Goal: Communication & Community: Answer question/provide support

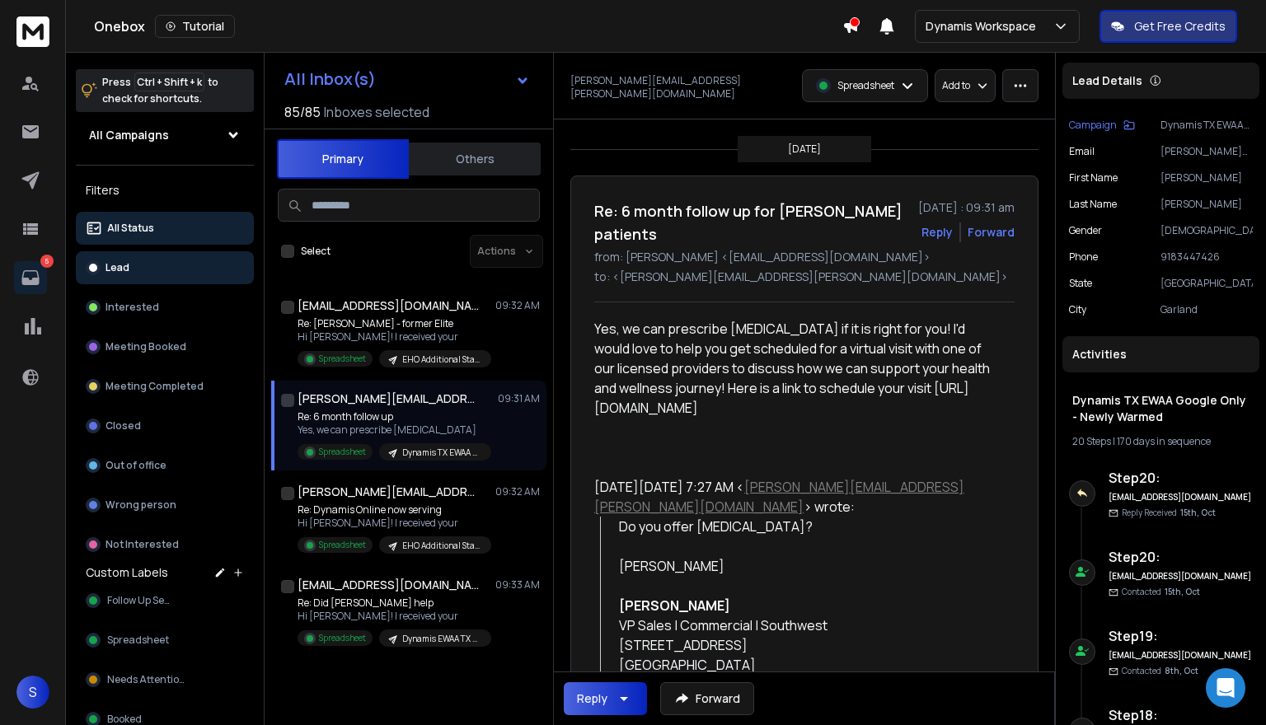
click at [146, 239] on button "All Status" at bounding box center [165, 228] width 178 height 33
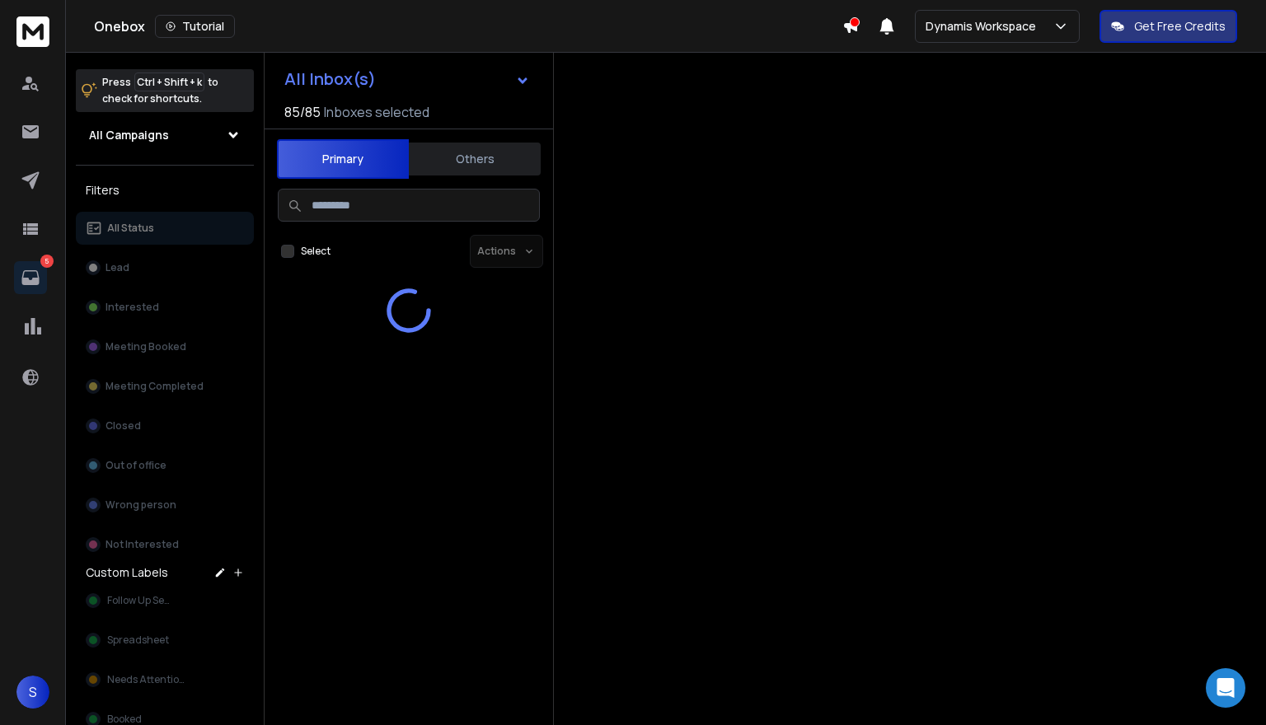
click at [155, 273] on div "All Status Lead Interested Meeting Booked Meeting Completed Closed Out of offic…" at bounding box center [165, 386] width 178 height 349
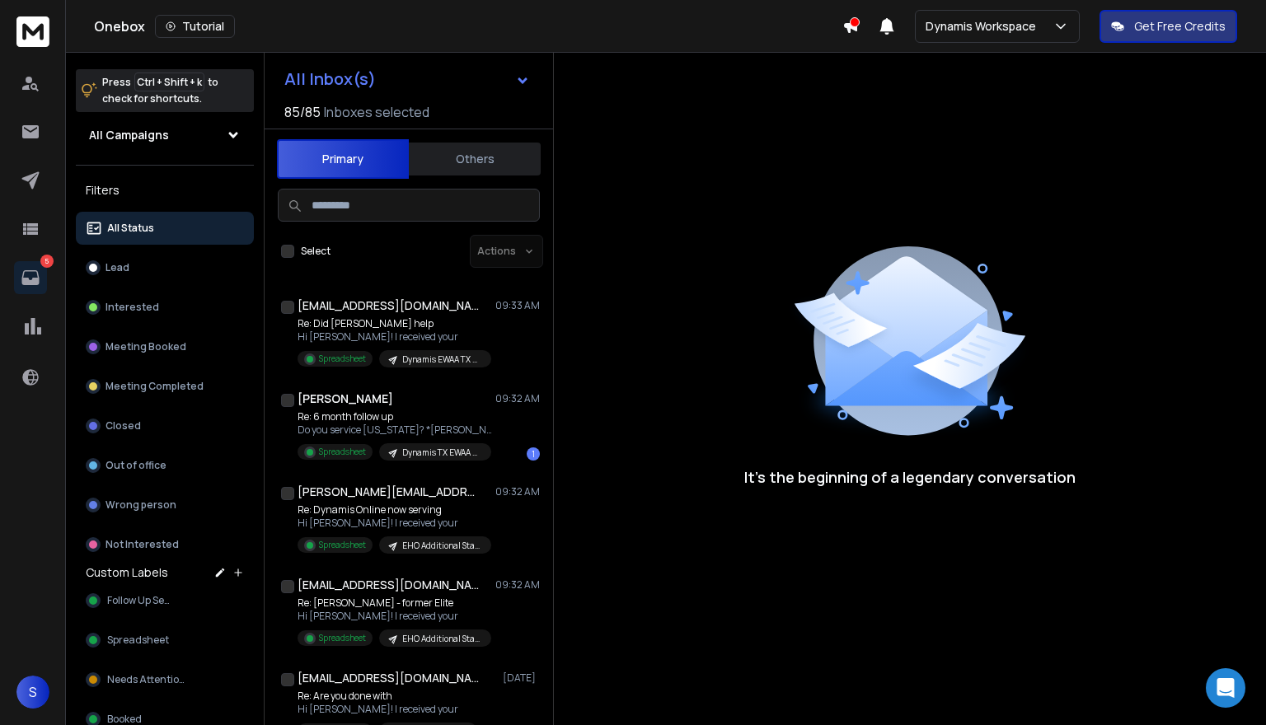
click at [155, 273] on button "Lead" at bounding box center [165, 267] width 178 height 33
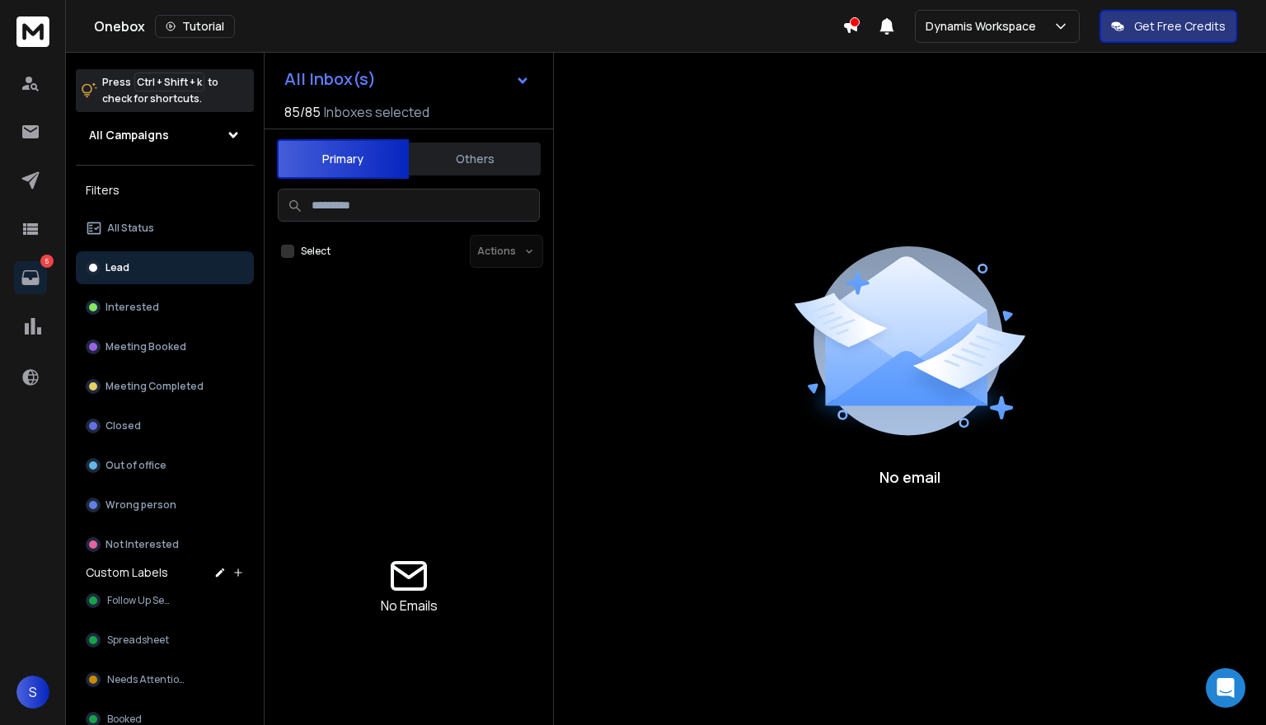
click at [143, 264] on button "Lead" at bounding box center [165, 267] width 178 height 33
click at [29, 284] on icon at bounding box center [29, 277] width 17 height 15
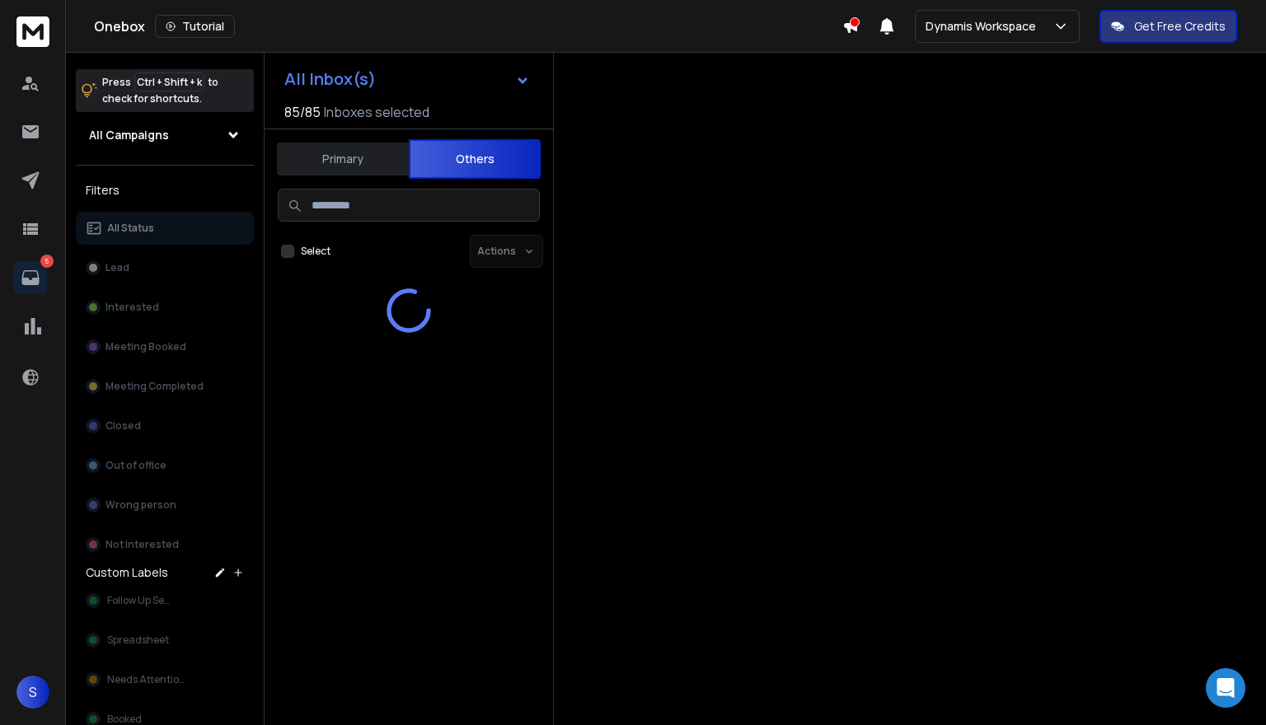
click at [496, 161] on button "Others" at bounding box center [475, 159] width 132 height 40
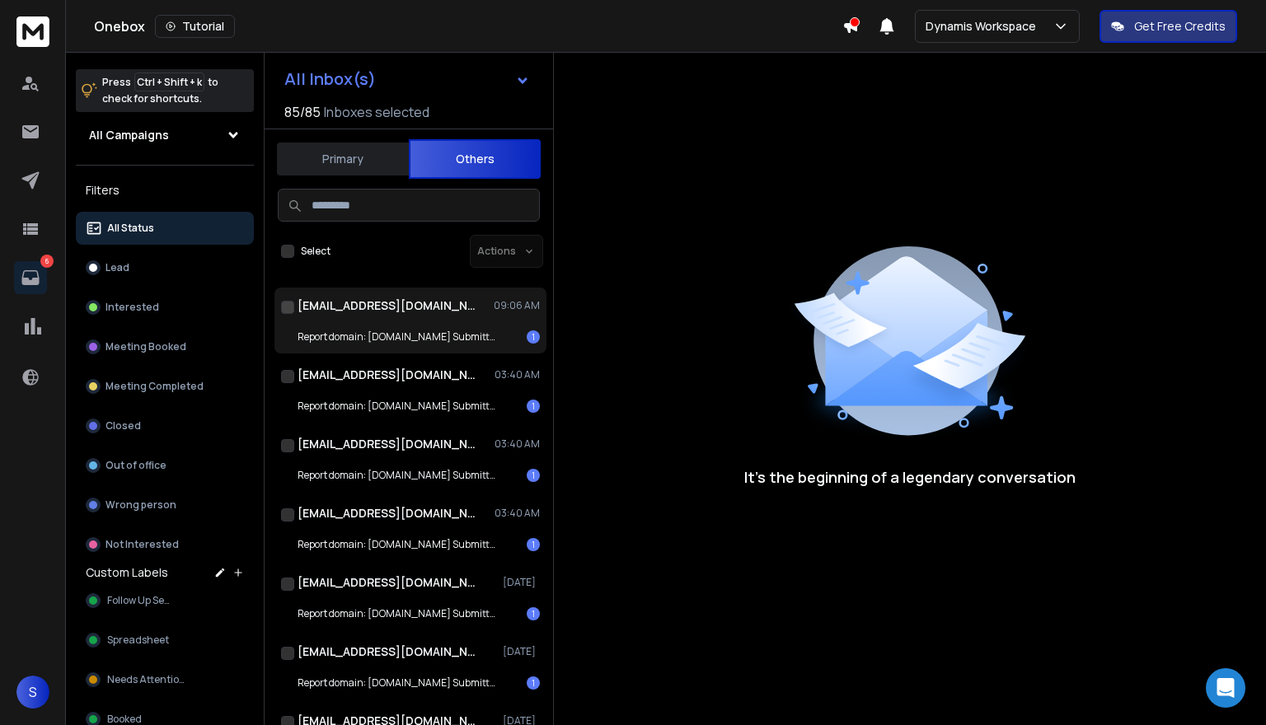
click at [287, 310] on button "button" at bounding box center [287, 307] width 13 height 13
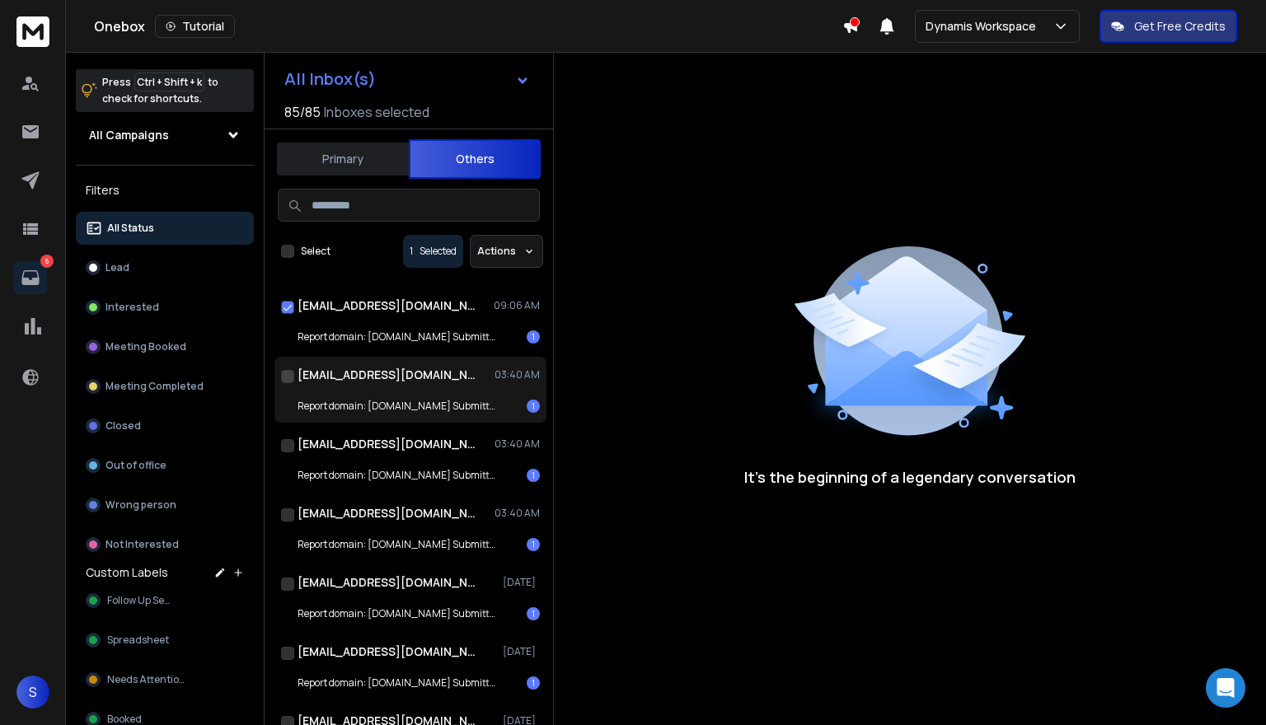
click at [287, 375] on button "button" at bounding box center [287, 376] width 13 height 13
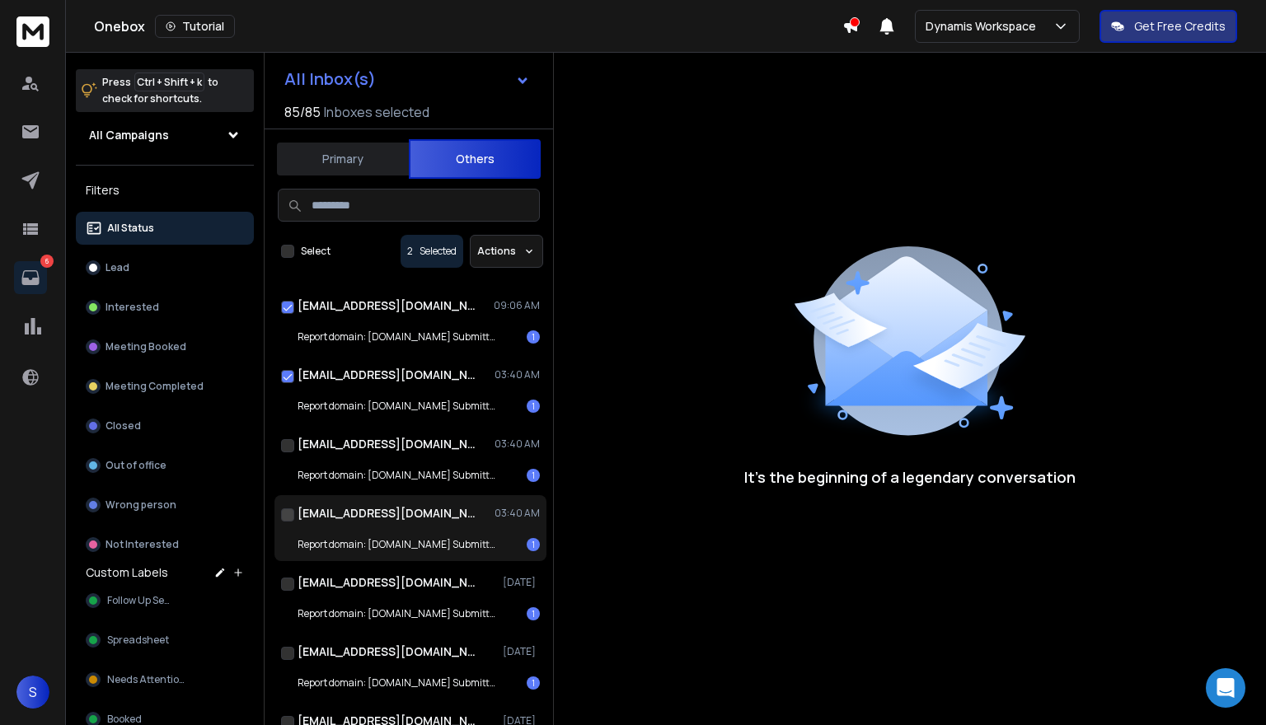
drag, startPoint x: 292, startPoint y: 445, endPoint x: 304, endPoint y: 511, distance: 67.1
click at [291, 445] on button "button" at bounding box center [287, 445] width 13 height 13
click at [289, 517] on button "button" at bounding box center [287, 514] width 13 height 13
drag, startPoint x: 293, startPoint y: 586, endPoint x: 343, endPoint y: 508, distance: 91.9
click at [293, 584] on button "button" at bounding box center [287, 584] width 13 height 13
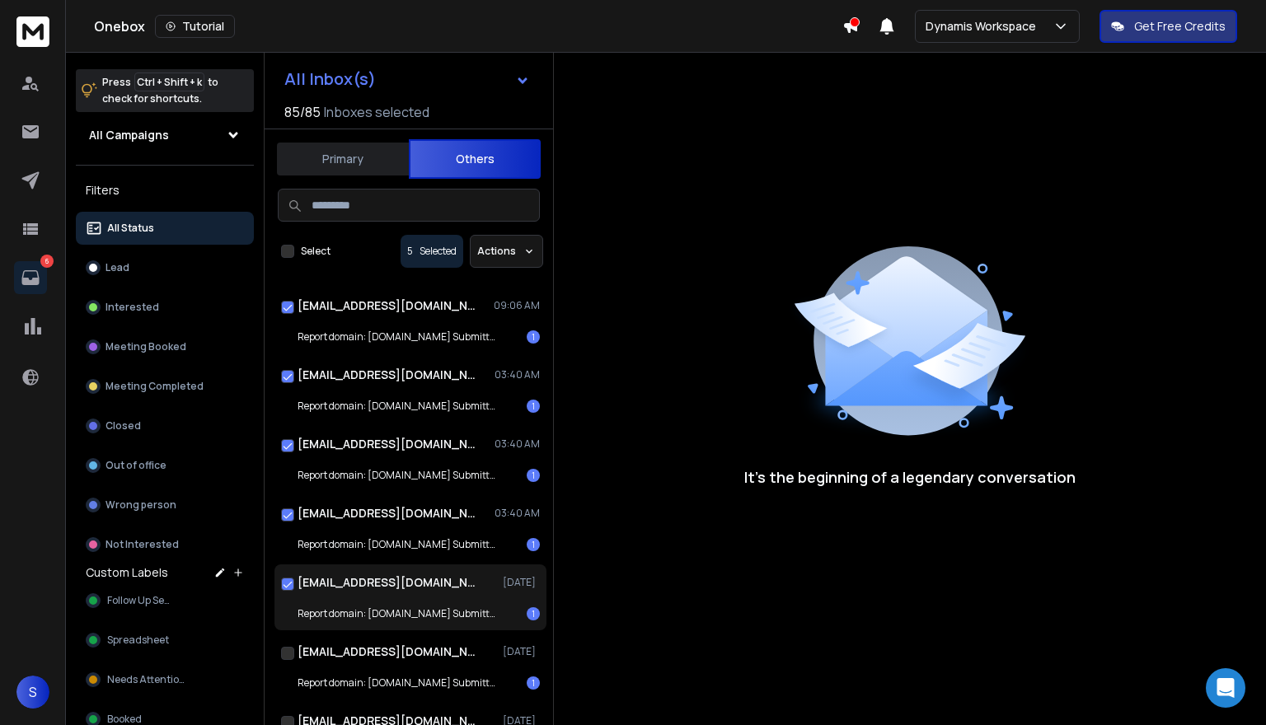
scroll to position [165, 0]
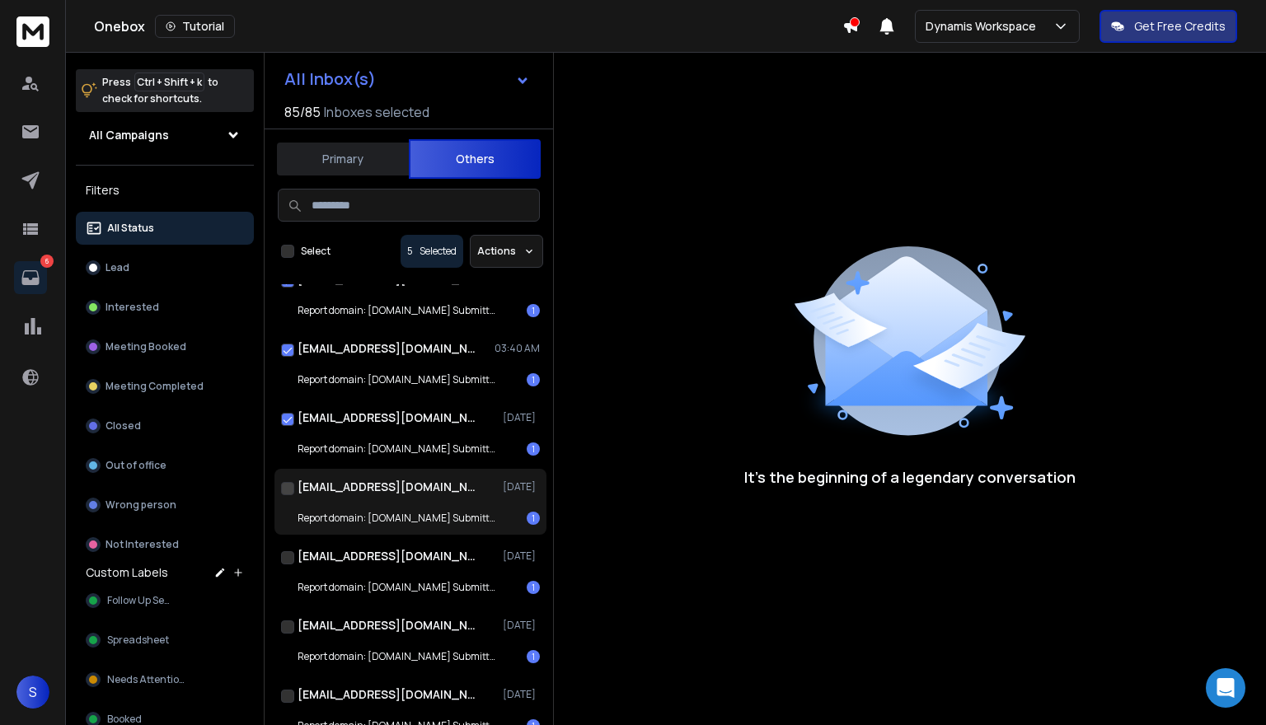
click at [289, 489] on button "button" at bounding box center [287, 488] width 13 height 13
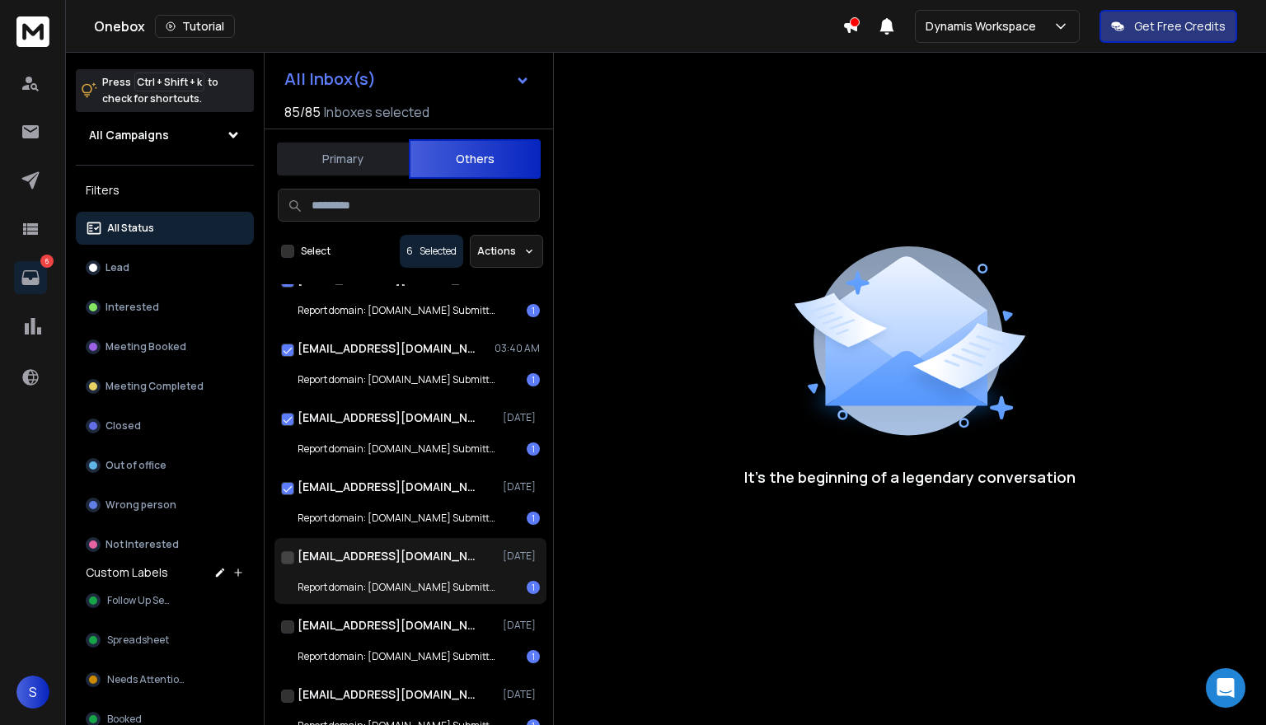
click at [288, 559] on button "button" at bounding box center [287, 557] width 13 height 13
drag, startPoint x: 293, startPoint y: 627, endPoint x: 302, endPoint y: 573, distance: 55.0
click at [293, 626] on button "button" at bounding box center [287, 626] width 13 height 13
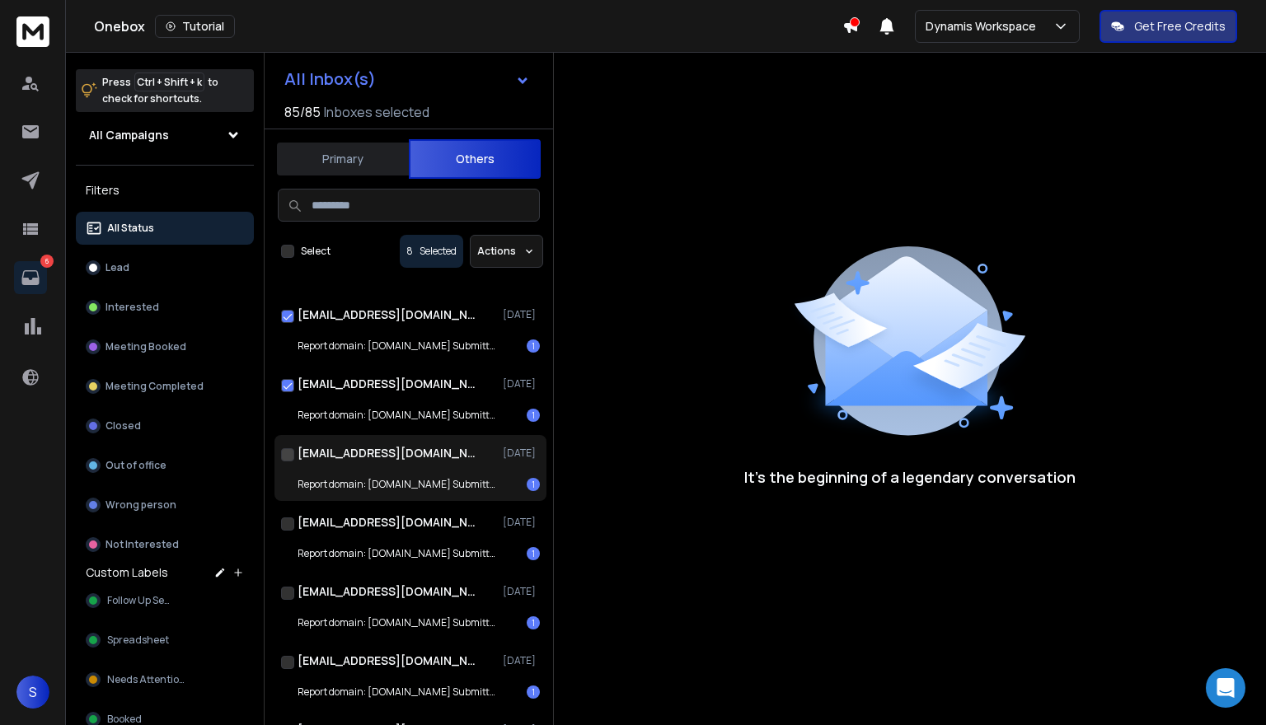
scroll to position [412, 0]
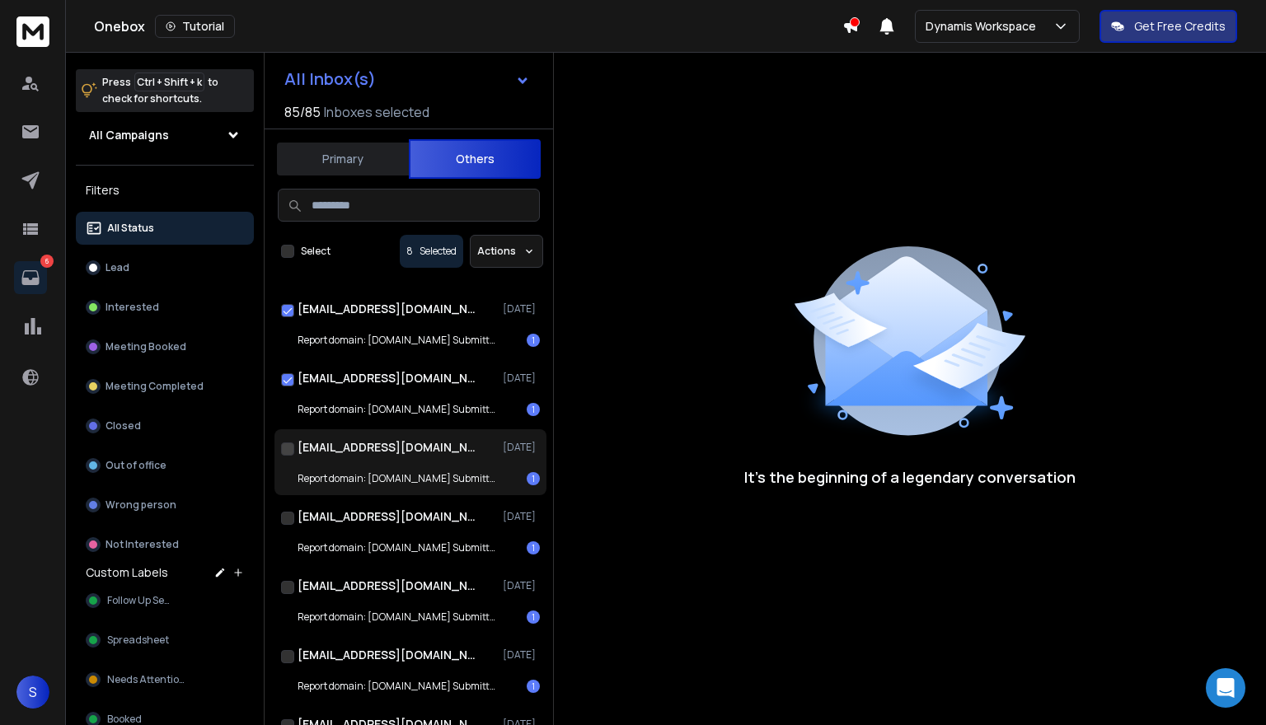
click at [292, 445] on button "button" at bounding box center [287, 448] width 13 height 13
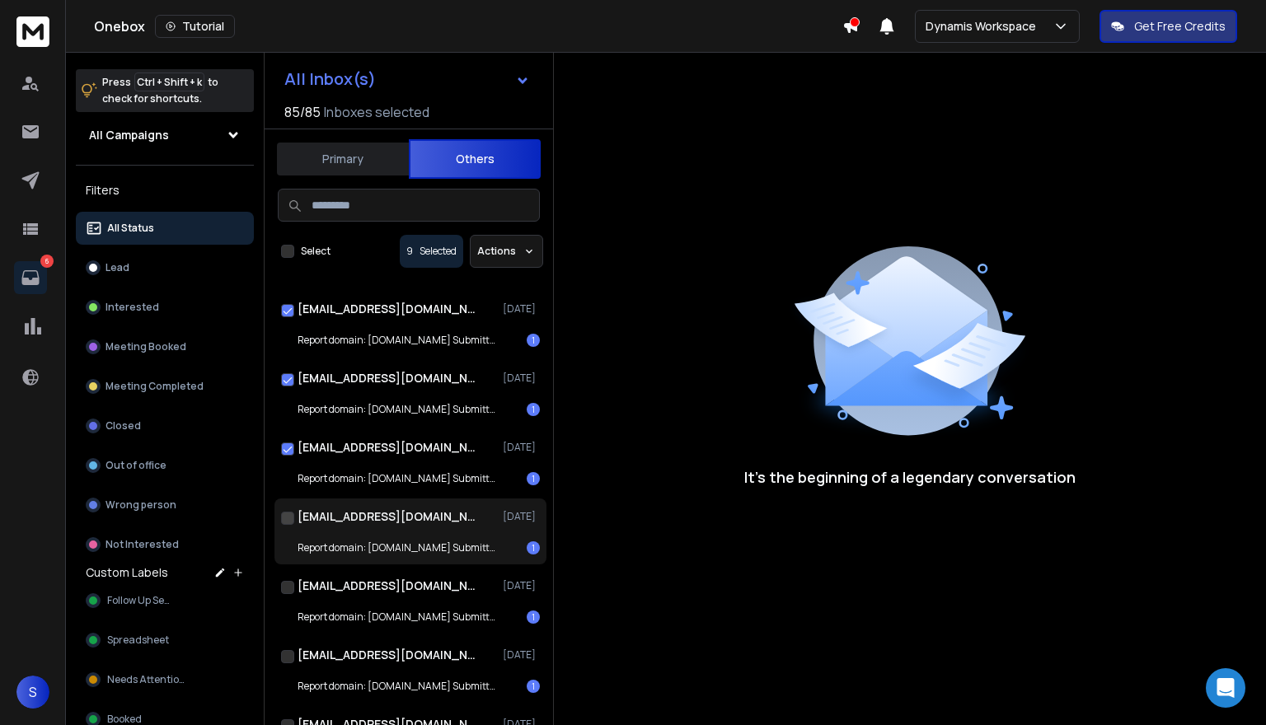
click at [286, 513] on button "button" at bounding box center [287, 518] width 13 height 13
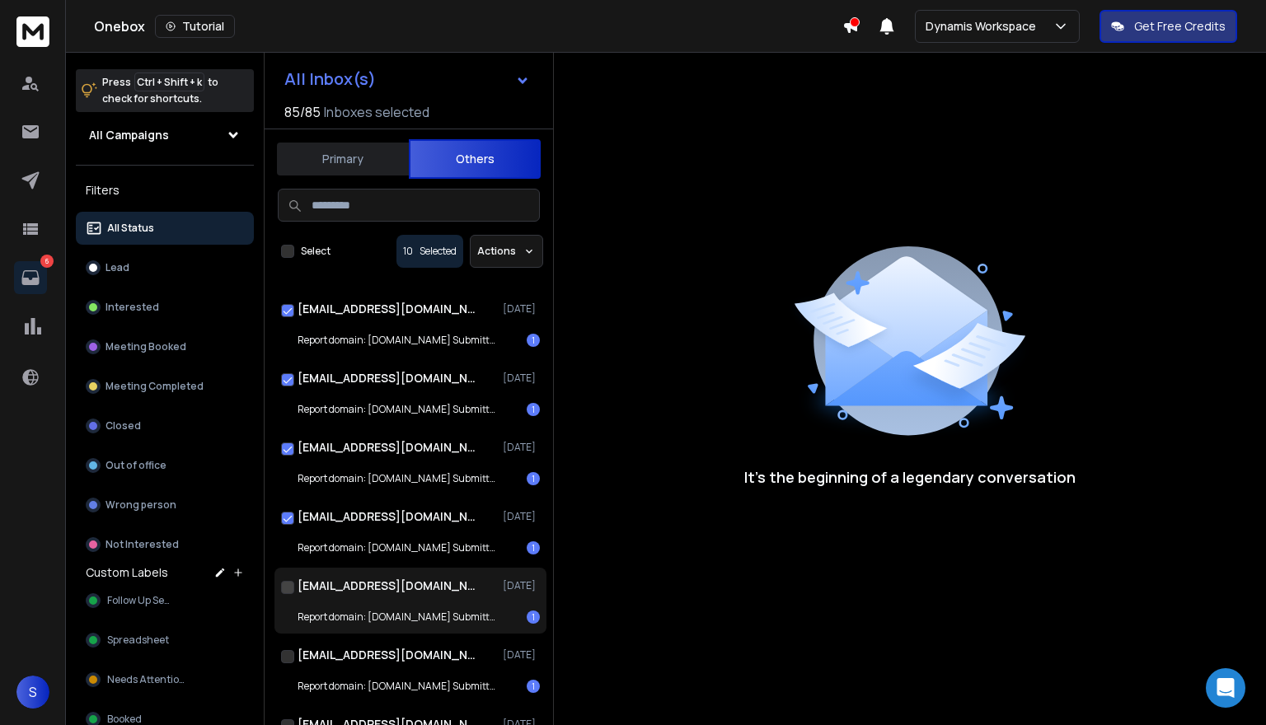
click at [290, 590] on button "button" at bounding box center [287, 587] width 13 height 13
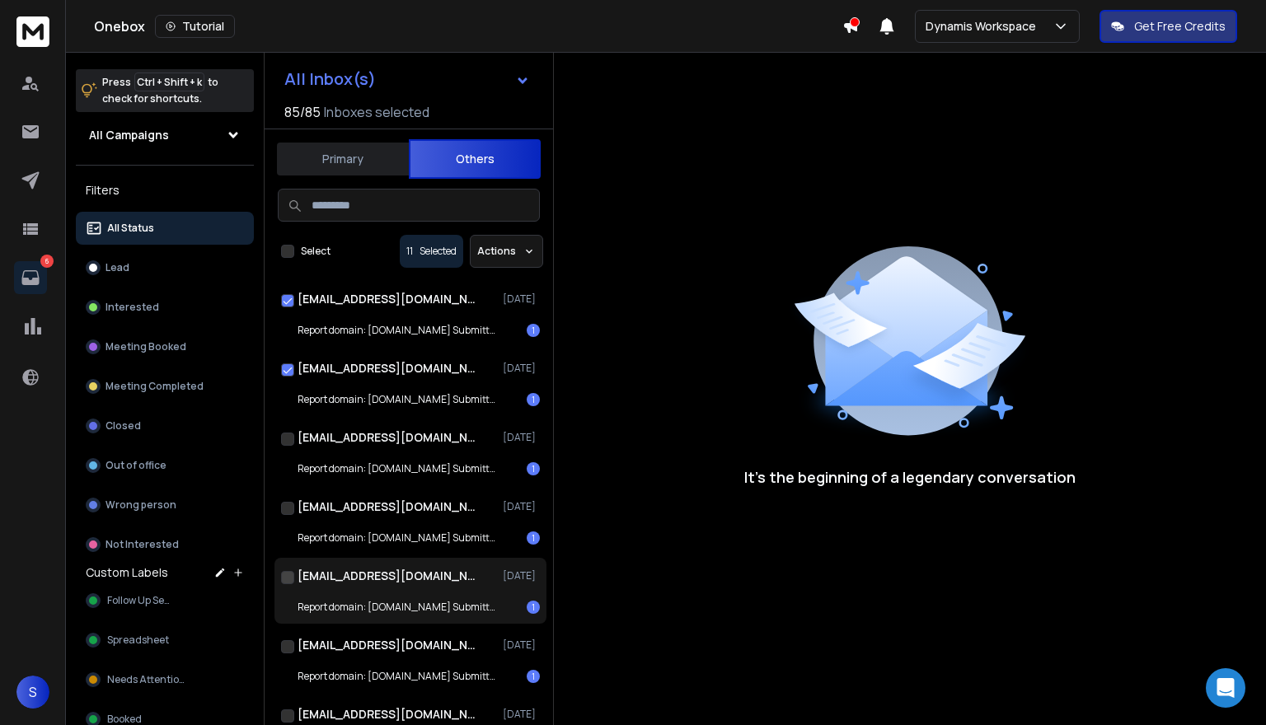
scroll to position [659, 0]
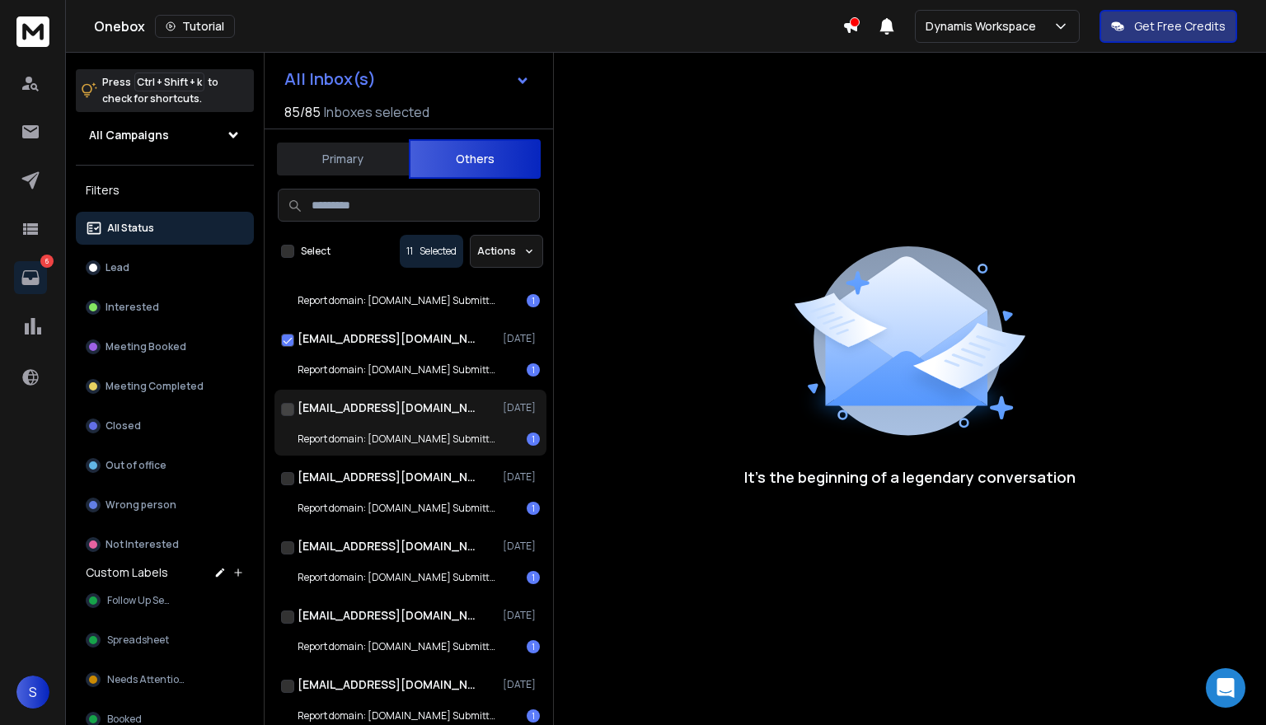
click at [287, 413] on button "button" at bounding box center [287, 409] width 13 height 13
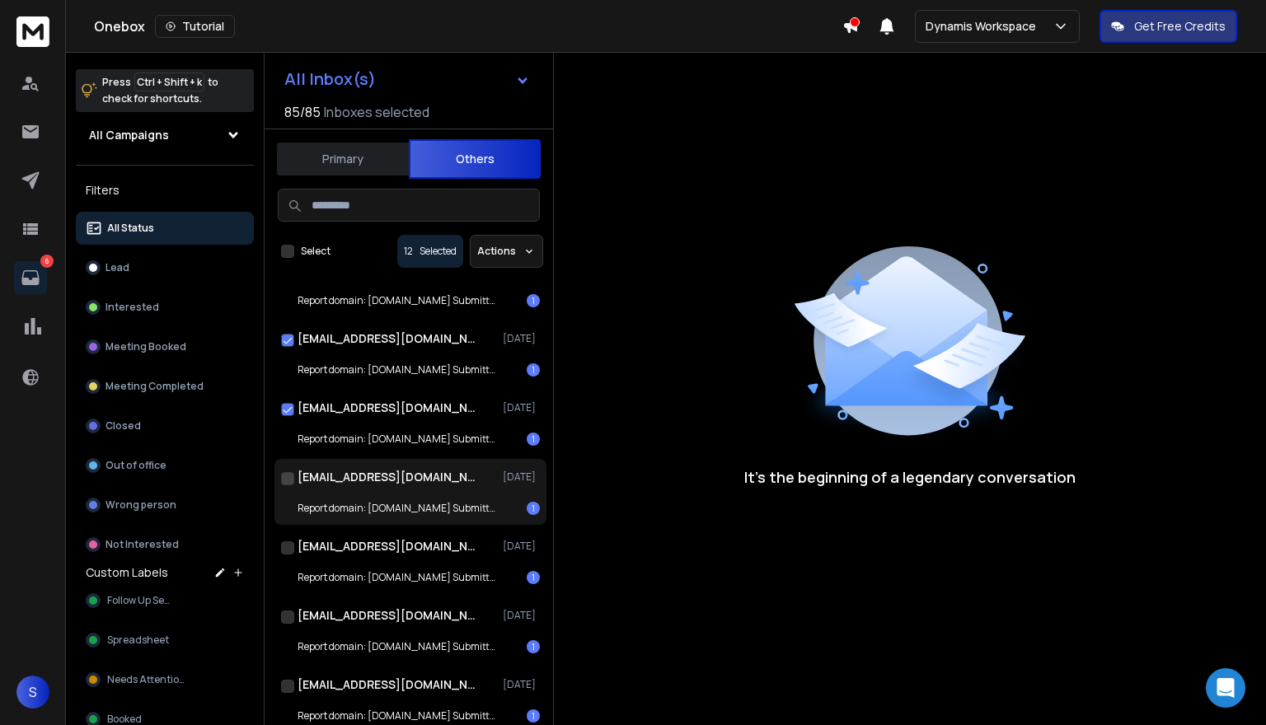
drag, startPoint x: 288, startPoint y: 484, endPoint x: 291, endPoint y: 501, distance: 16.7
click at [288, 485] on div at bounding box center [287, 492] width 13 height 40
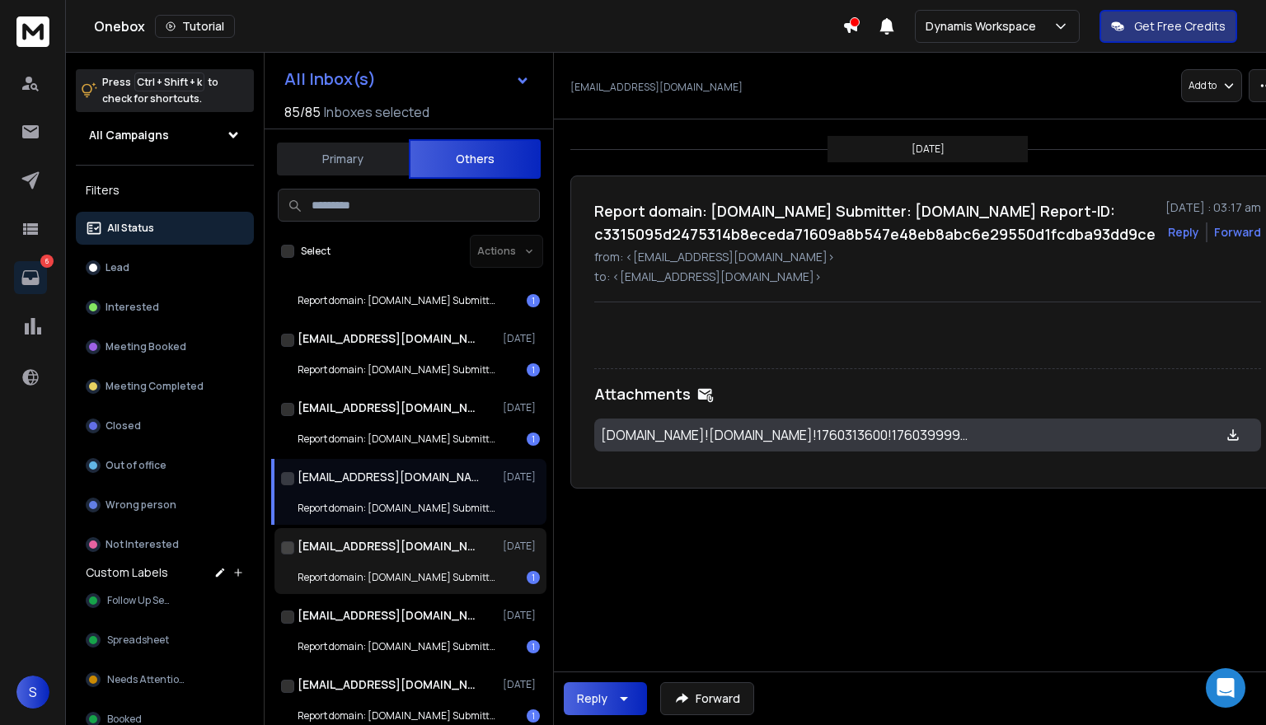
click at [293, 553] on button "button" at bounding box center [287, 547] width 13 height 13
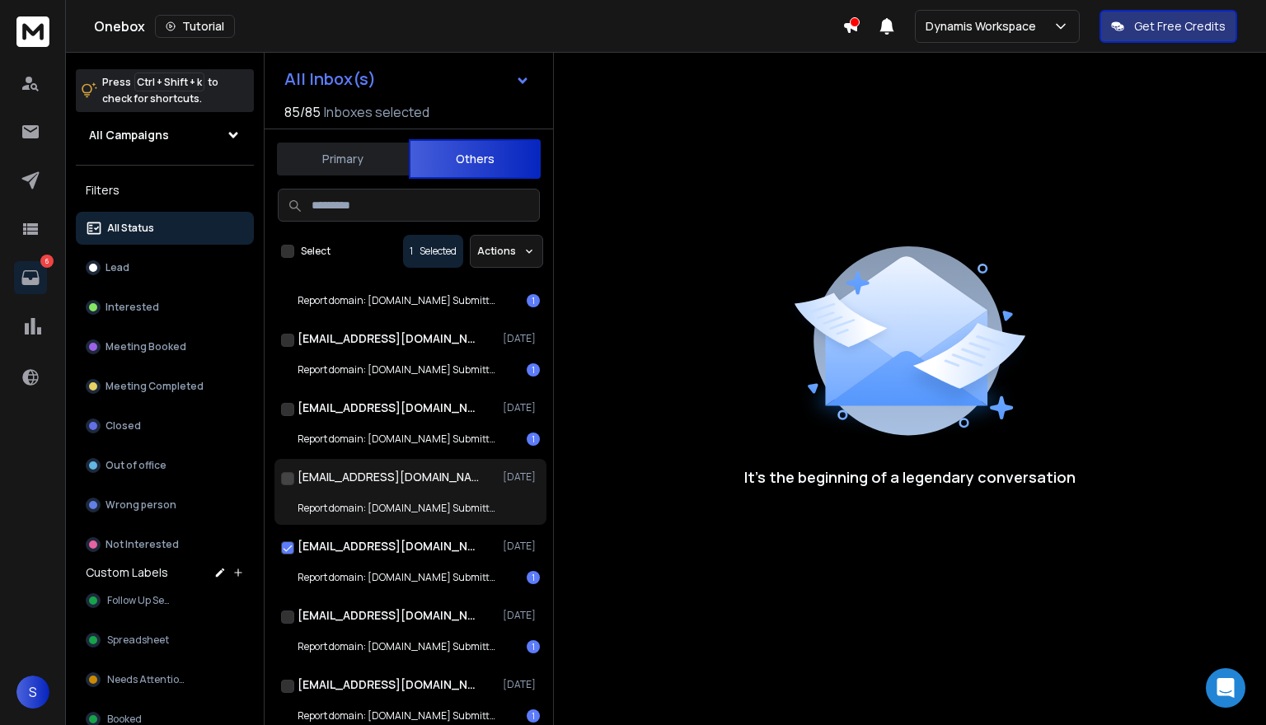
click at [287, 478] on button "button" at bounding box center [287, 478] width 13 height 13
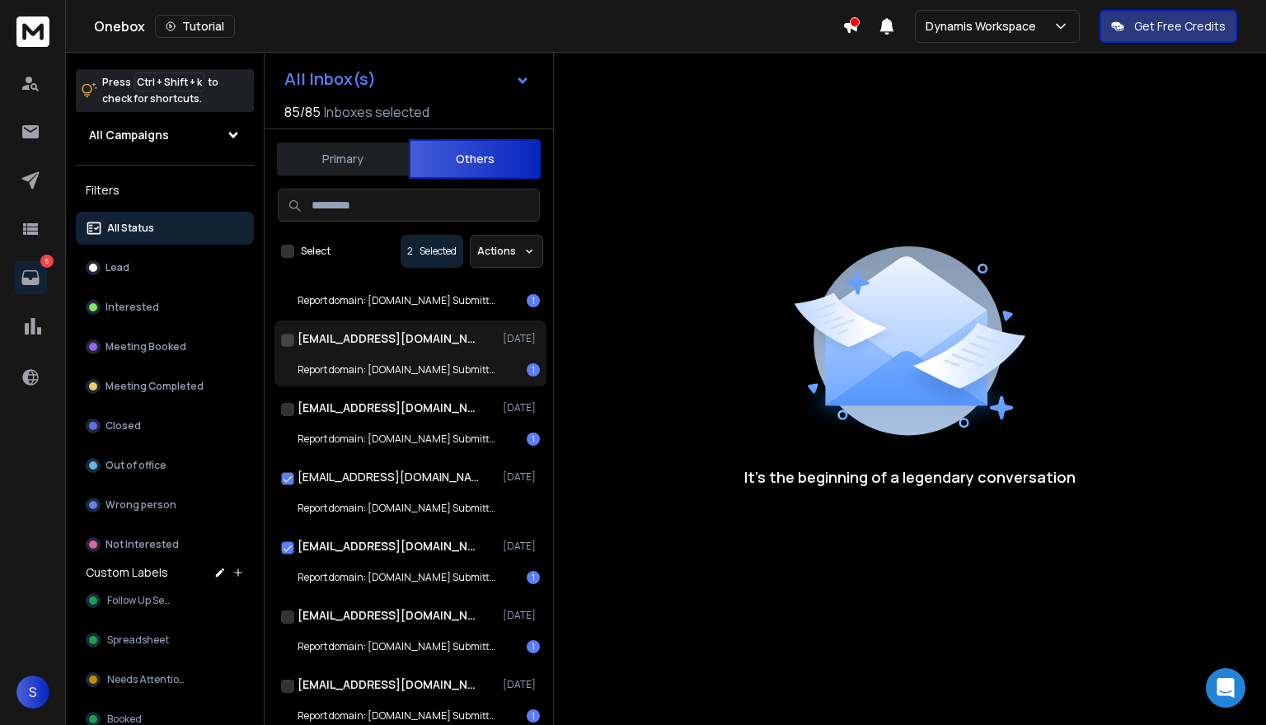
click at [286, 409] on button "button" at bounding box center [287, 409] width 13 height 13
click at [292, 337] on button "button" at bounding box center [287, 340] width 13 height 13
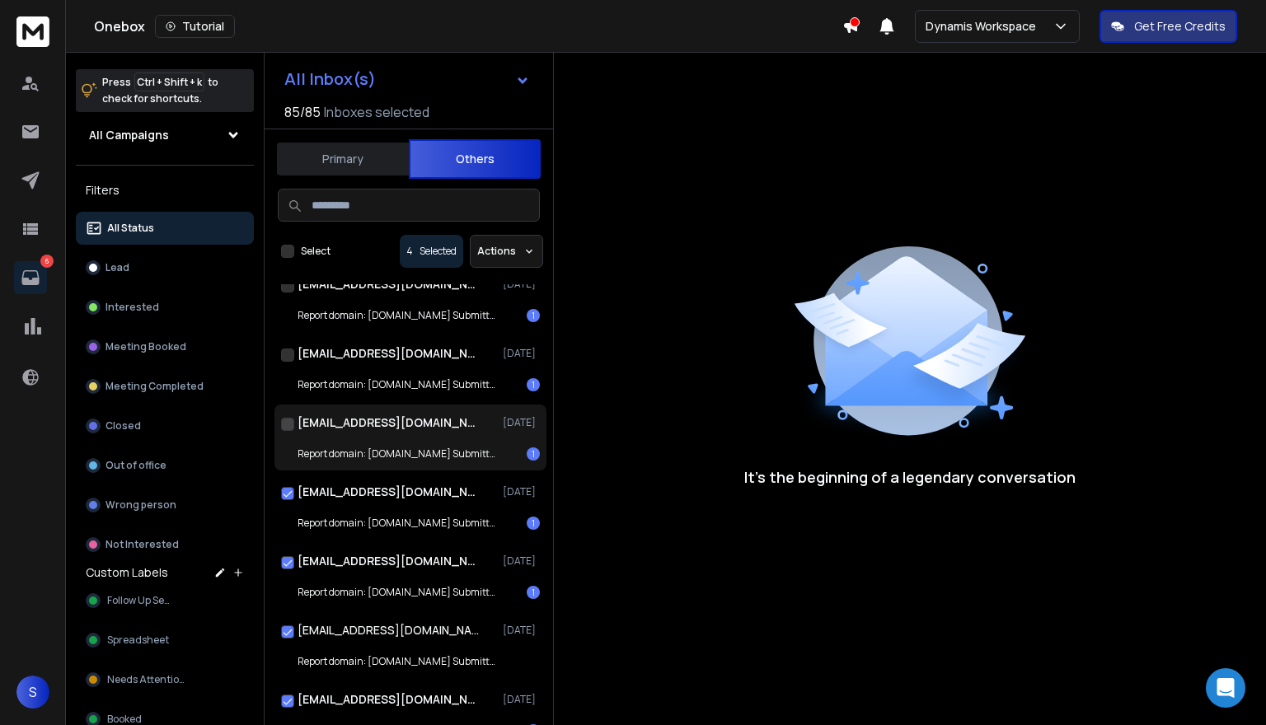
scroll to position [412, 0]
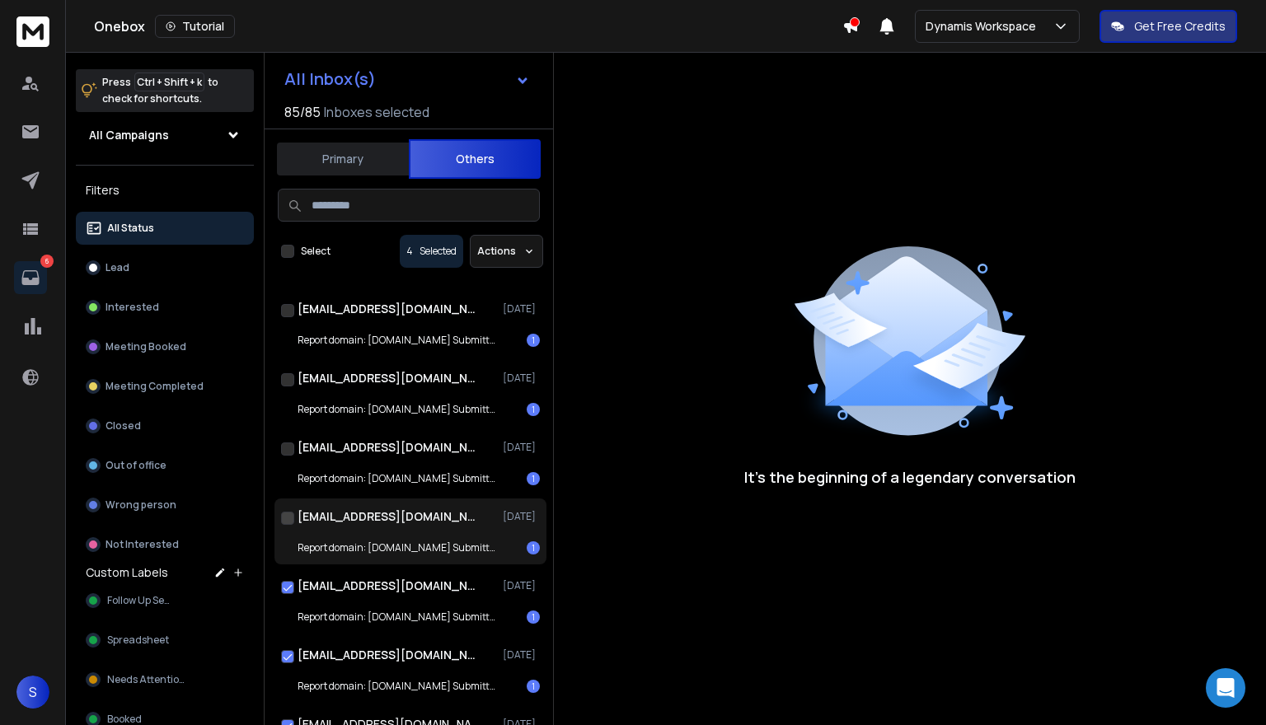
click at [288, 521] on button "button" at bounding box center [287, 518] width 13 height 13
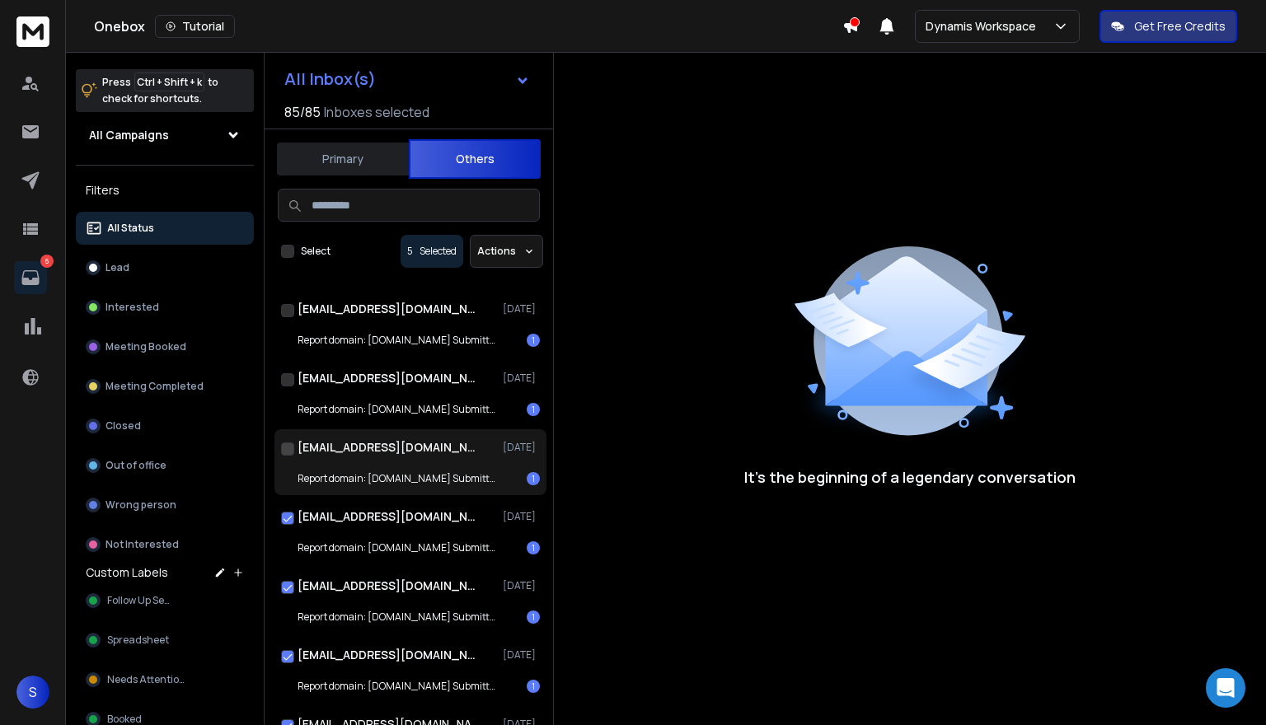
click at [283, 449] on button "button" at bounding box center [287, 448] width 13 height 13
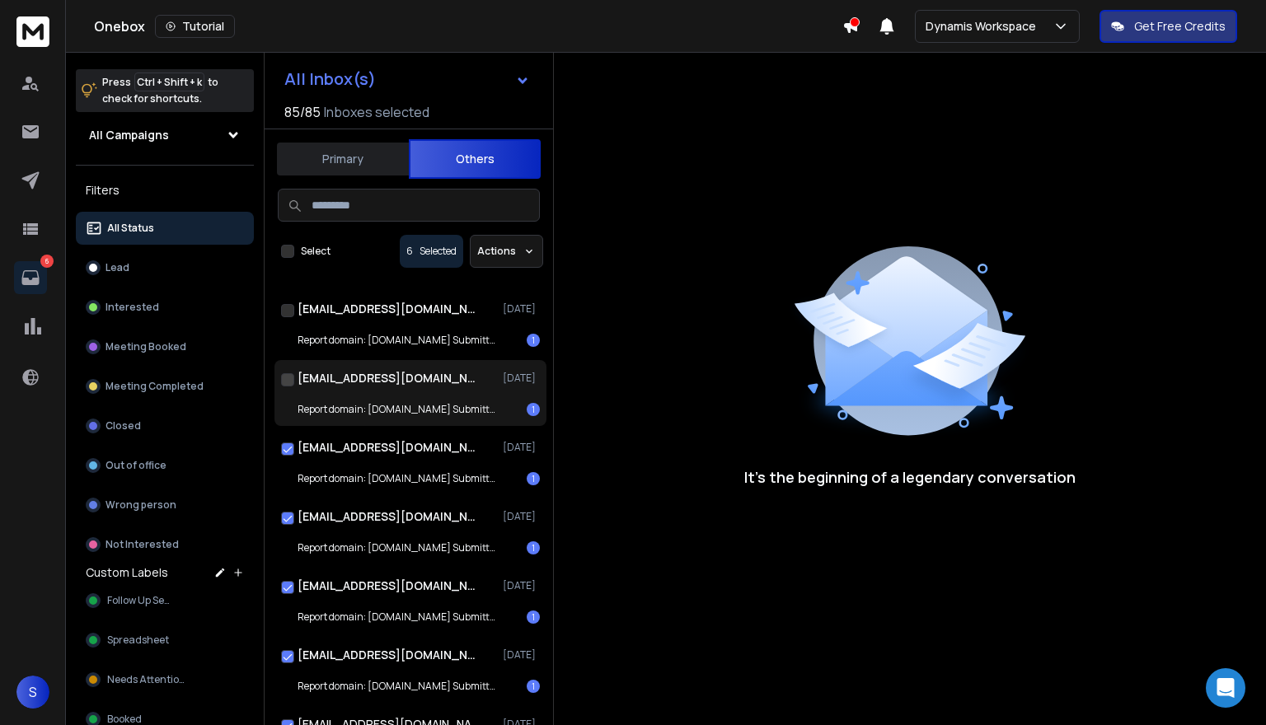
click at [293, 379] on div "[EMAIL_ADDRESS][DOMAIN_NAME] [DATE] Report domain: [DOMAIN_NAME] Submitter: [DO…" at bounding box center [410, 393] width 272 height 66
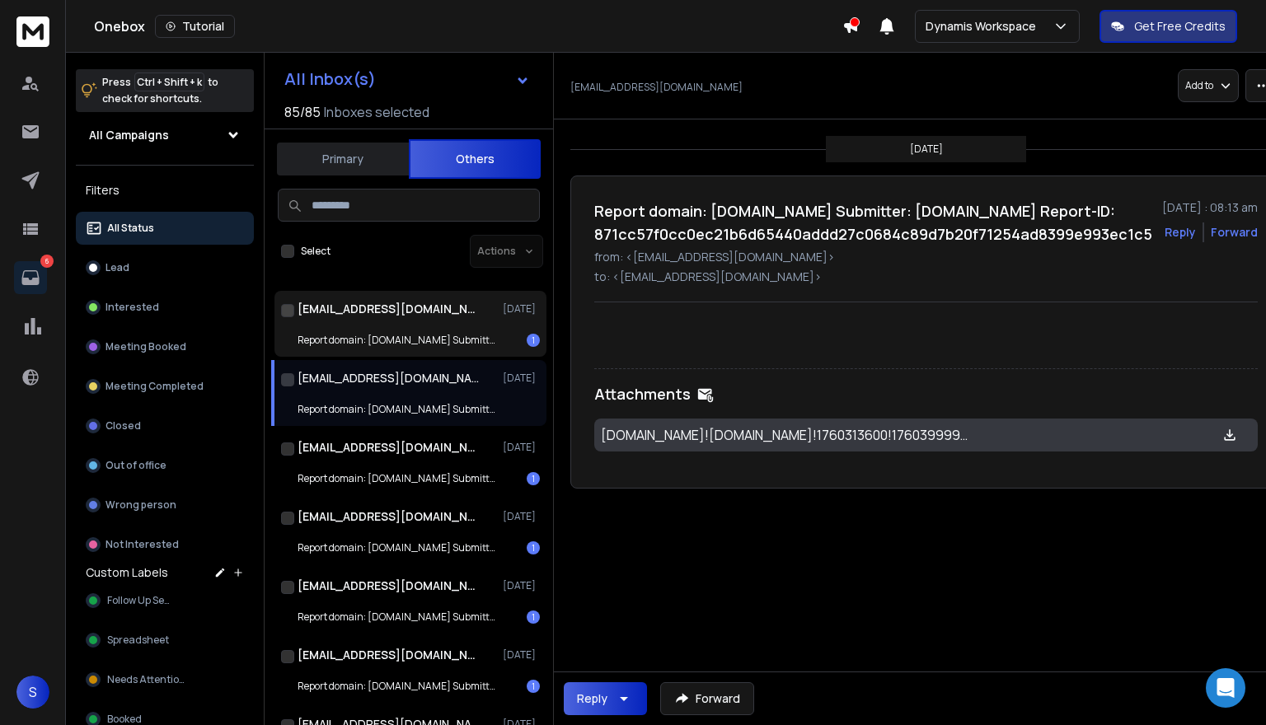
click at [287, 313] on button "button" at bounding box center [287, 310] width 13 height 13
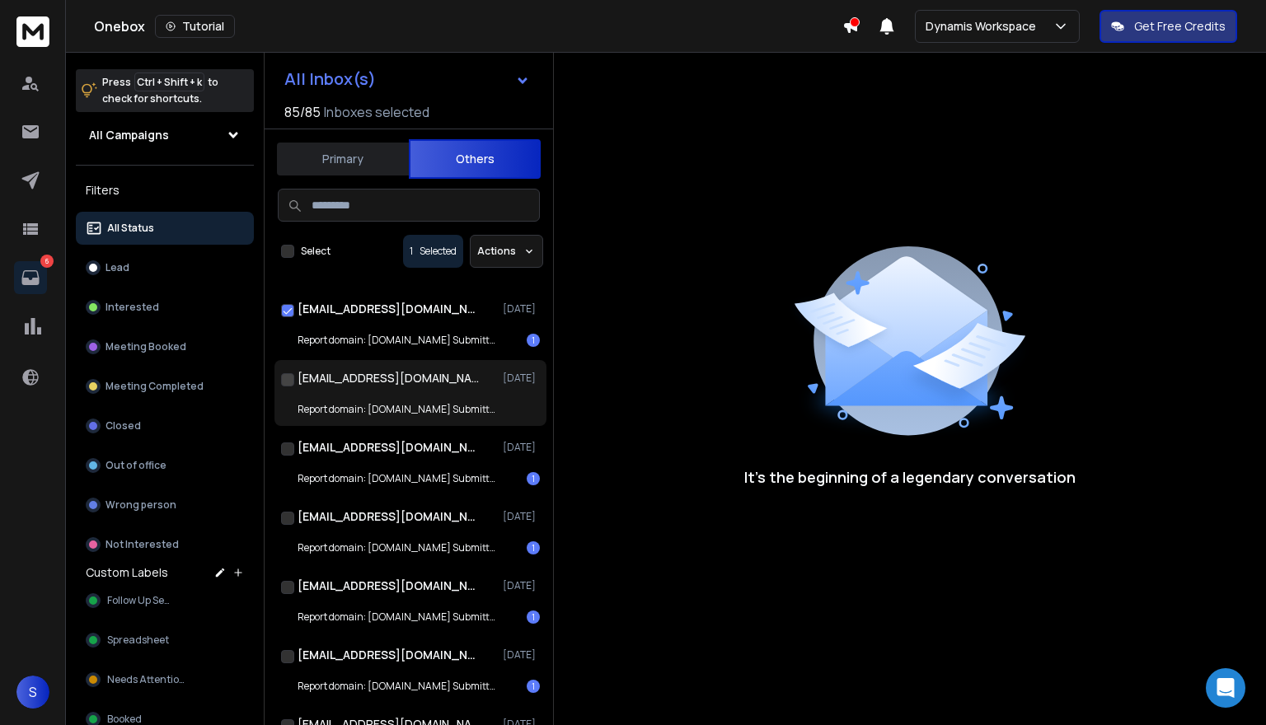
click at [286, 380] on button "button" at bounding box center [287, 379] width 13 height 13
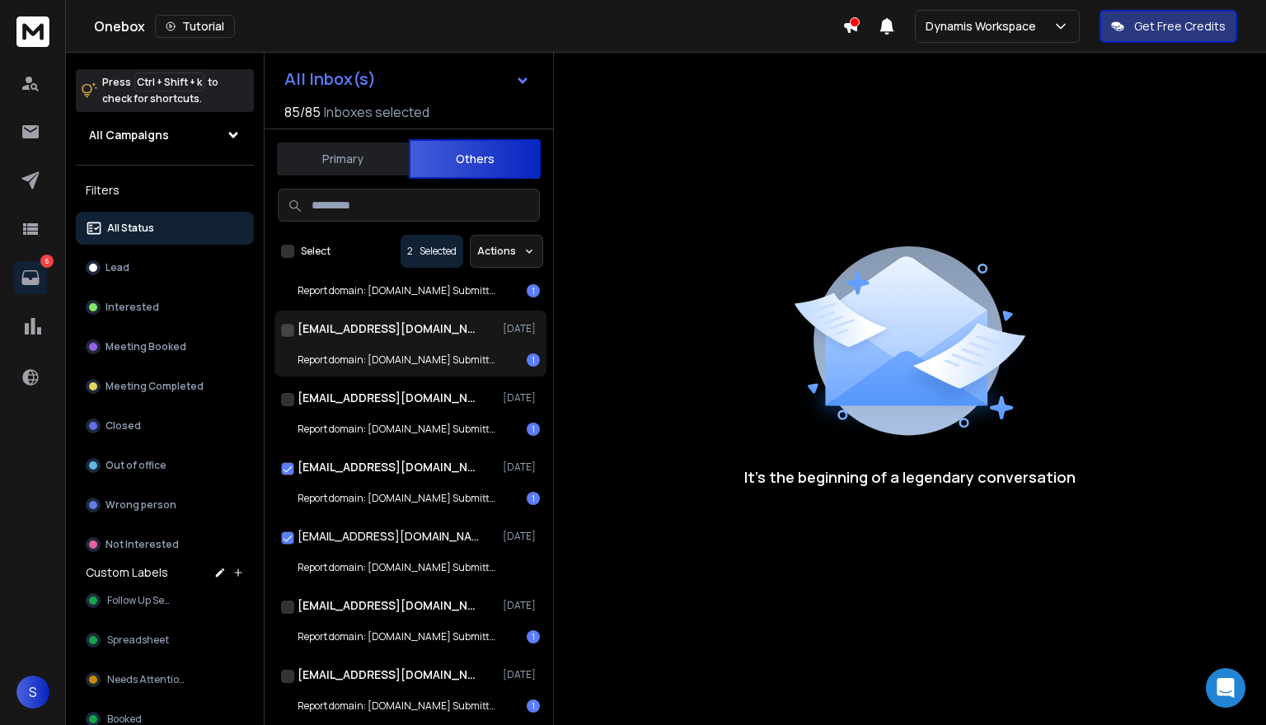
scroll to position [165, 0]
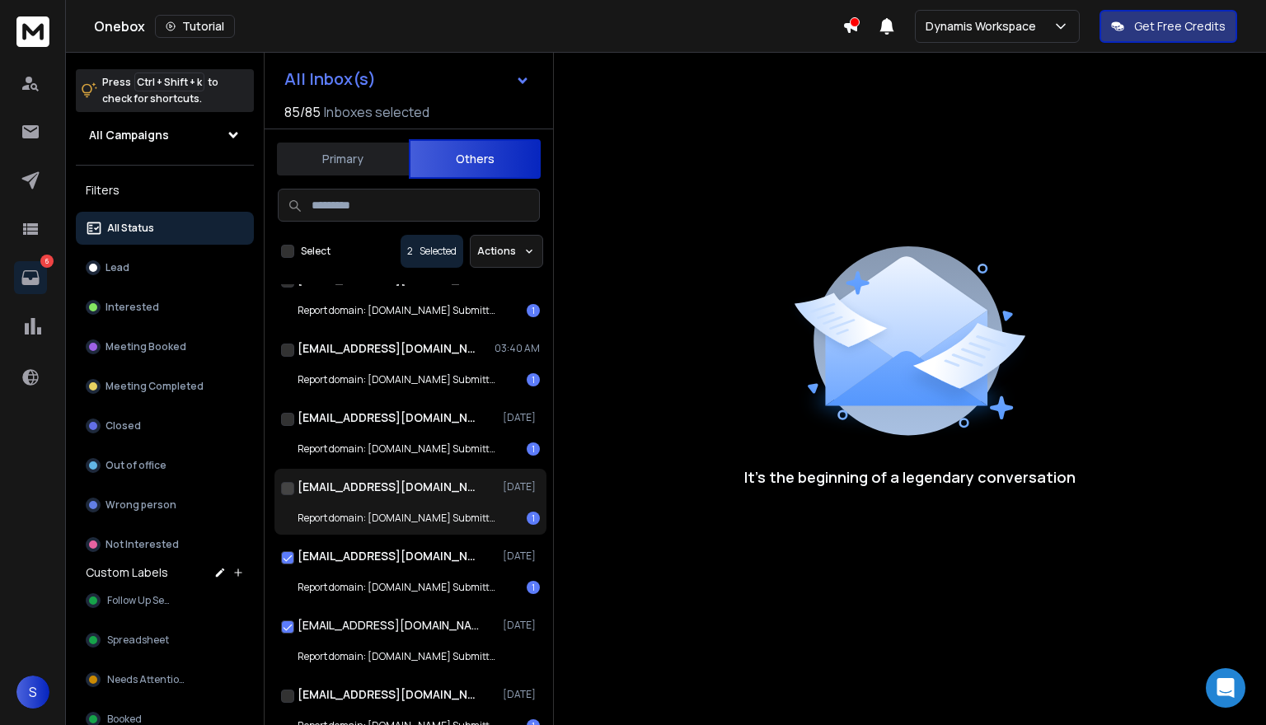
click at [290, 488] on button "button" at bounding box center [287, 488] width 13 height 13
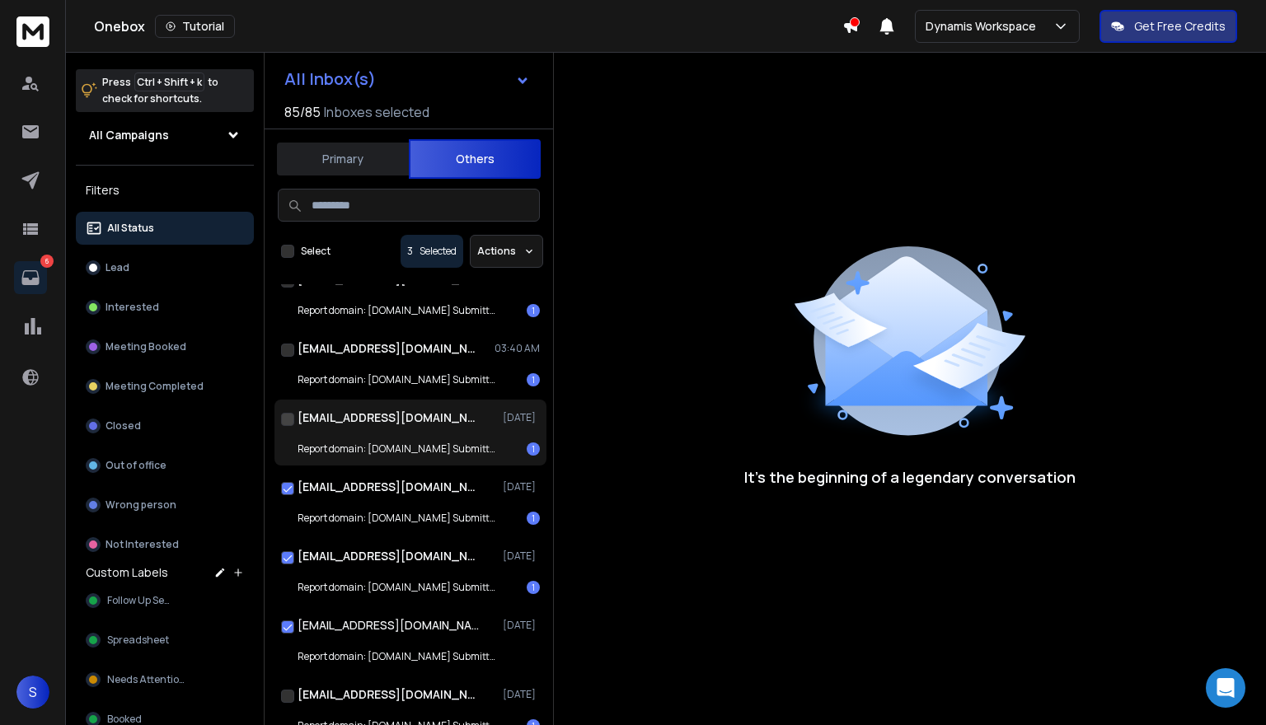
click at [284, 416] on button "button" at bounding box center [287, 419] width 13 height 13
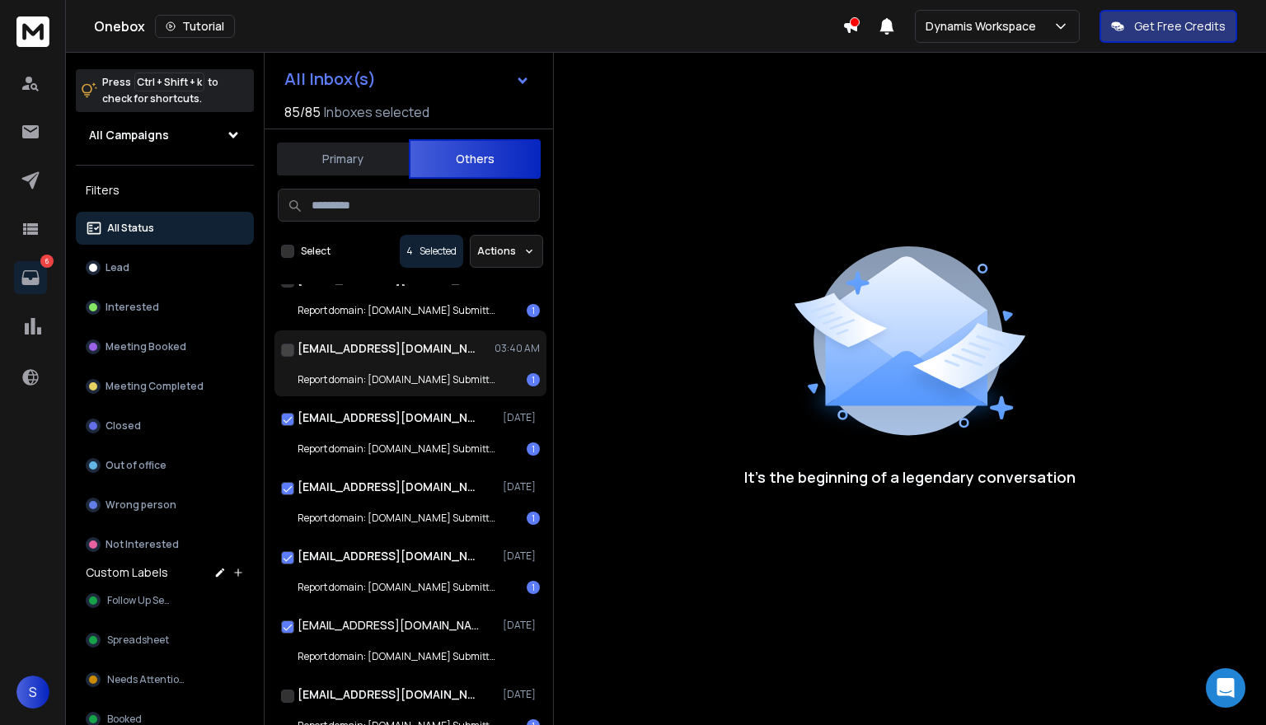
drag, startPoint x: 287, startPoint y: 353, endPoint x: 300, endPoint y: 342, distance: 17.0
click at [286, 353] on button "button" at bounding box center [287, 350] width 13 height 13
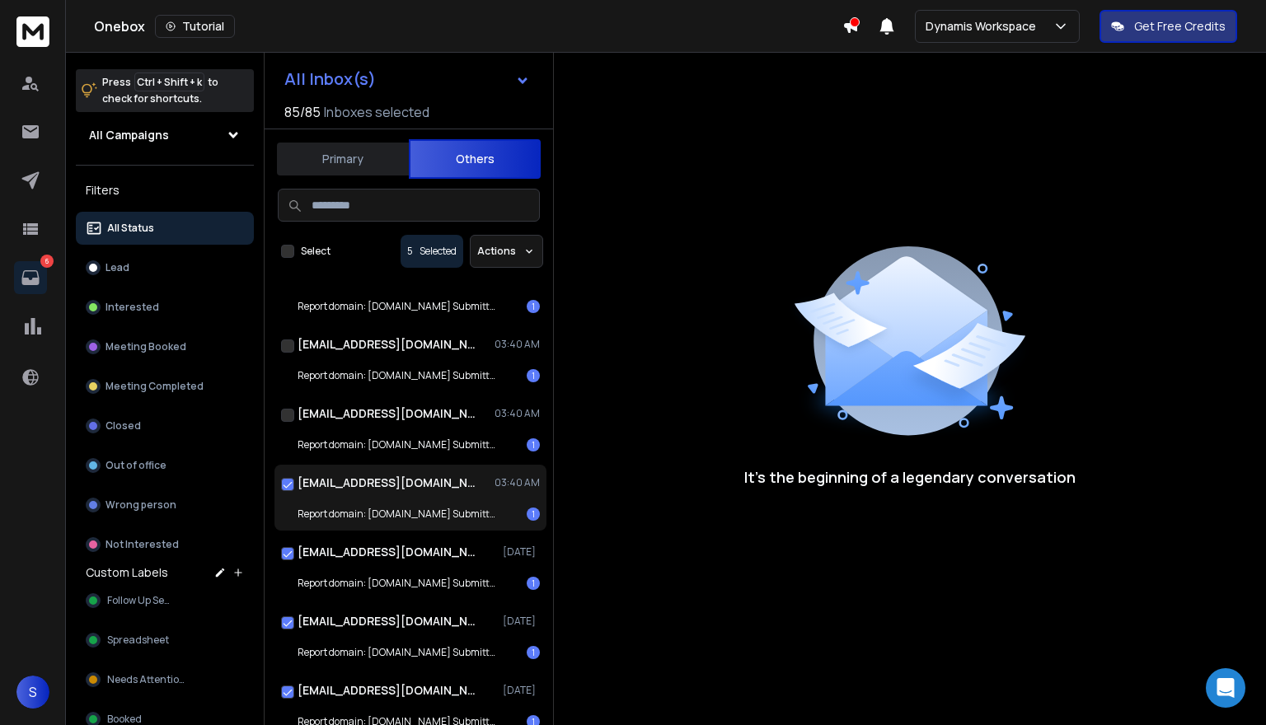
scroll to position [0, 0]
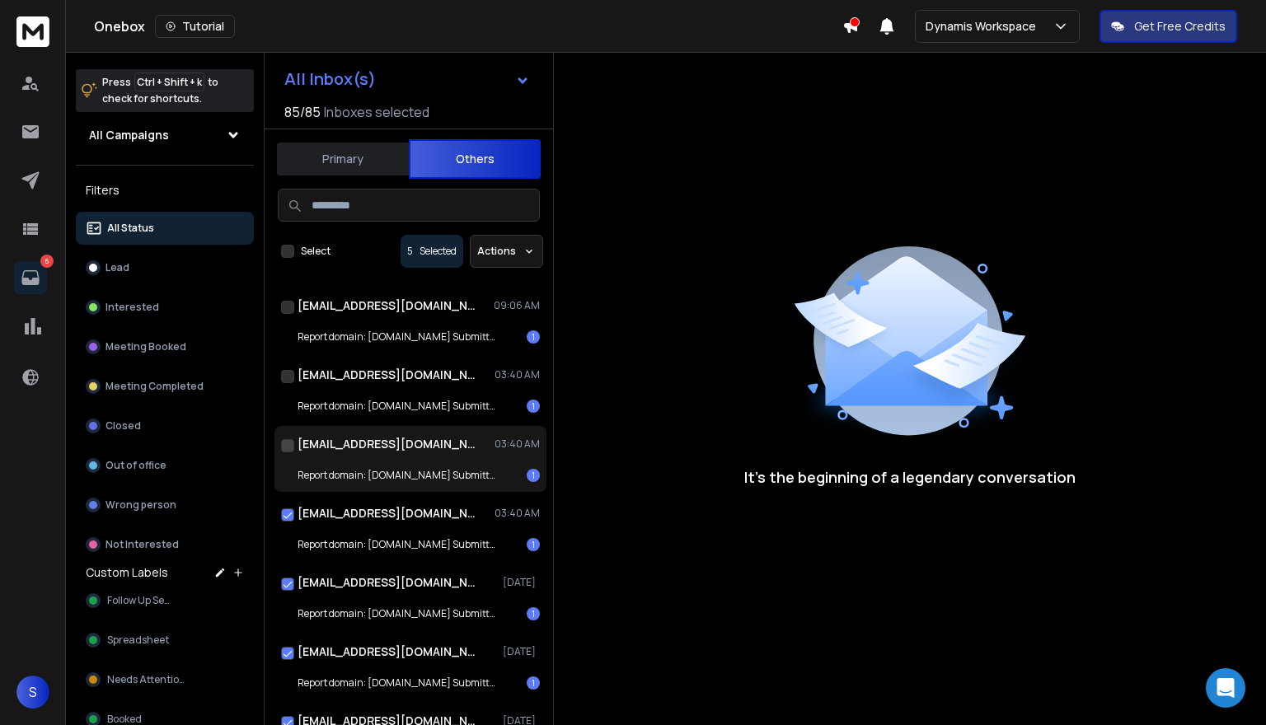
click at [289, 444] on button "button" at bounding box center [287, 445] width 13 height 13
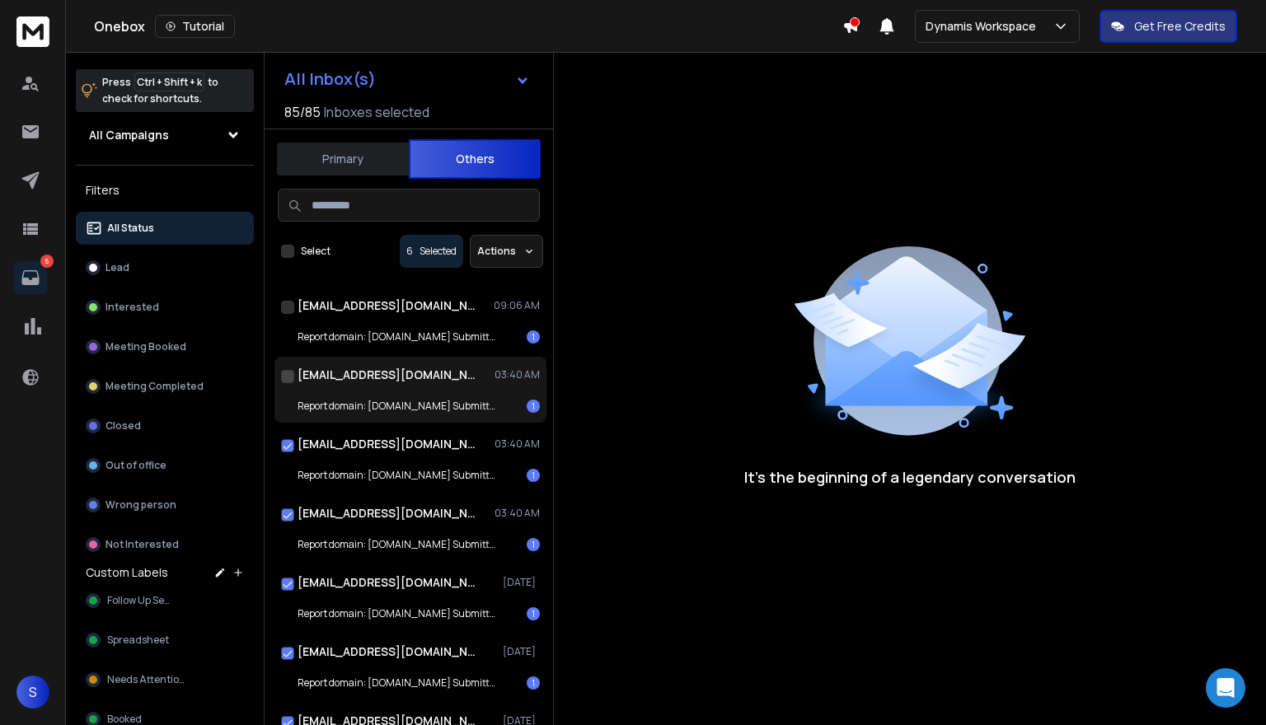
click at [287, 377] on button "button" at bounding box center [287, 376] width 13 height 13
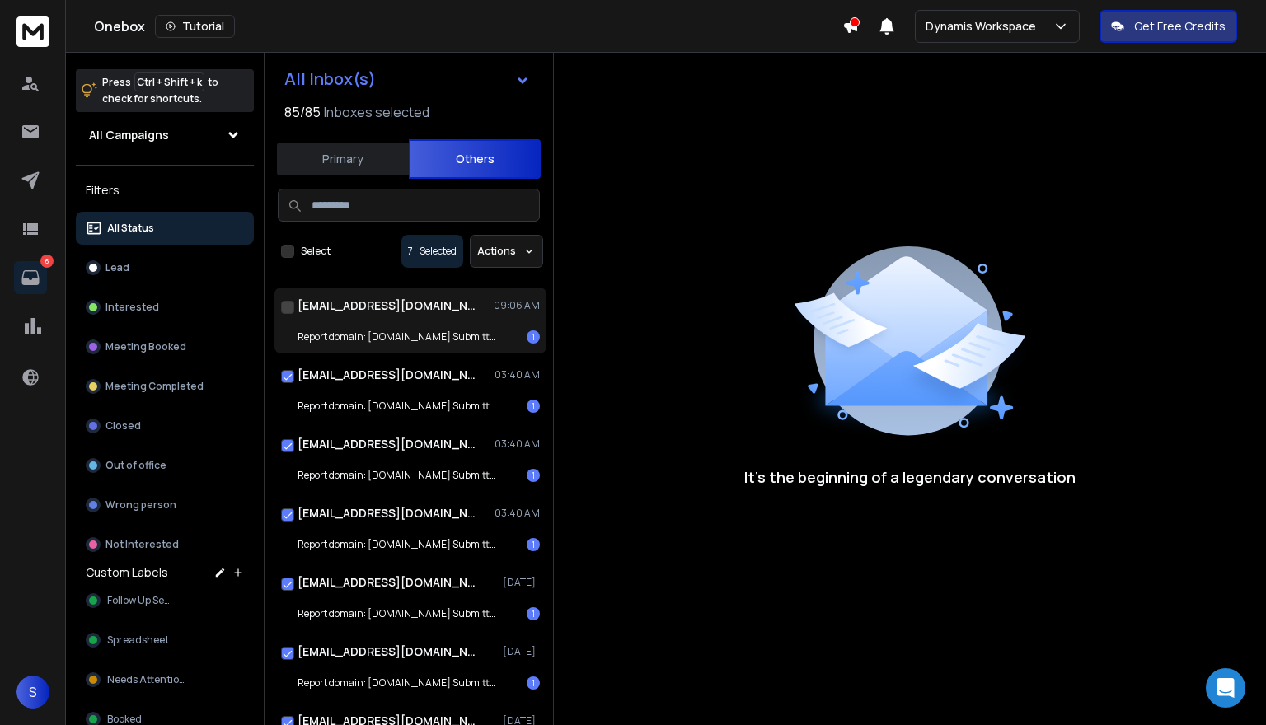
click at [290, 309] on button "button" at bounding box center [287, 307] width 13 height 13
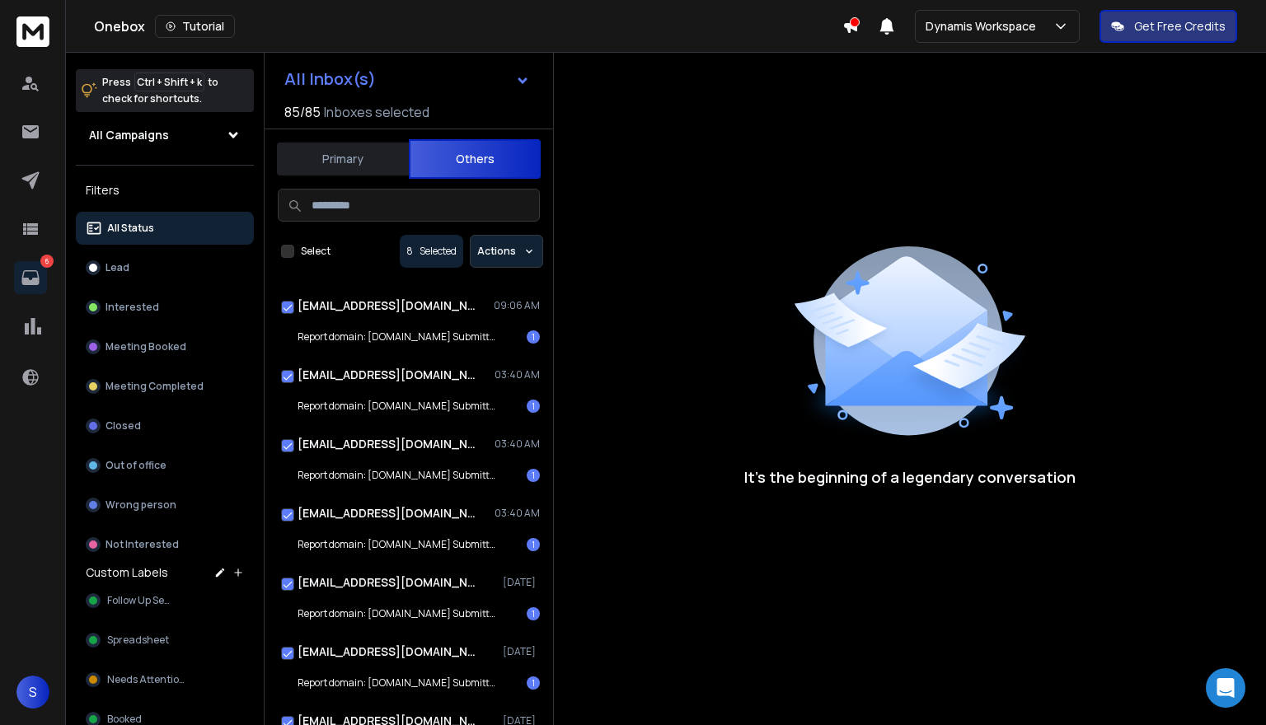
click at [522, 254] on button "Actions" at bounding box center [506, 251] width 73 height 33
click at [512, 307] on div "Archive email" at bounding box center [487, 315] width 93 height 16
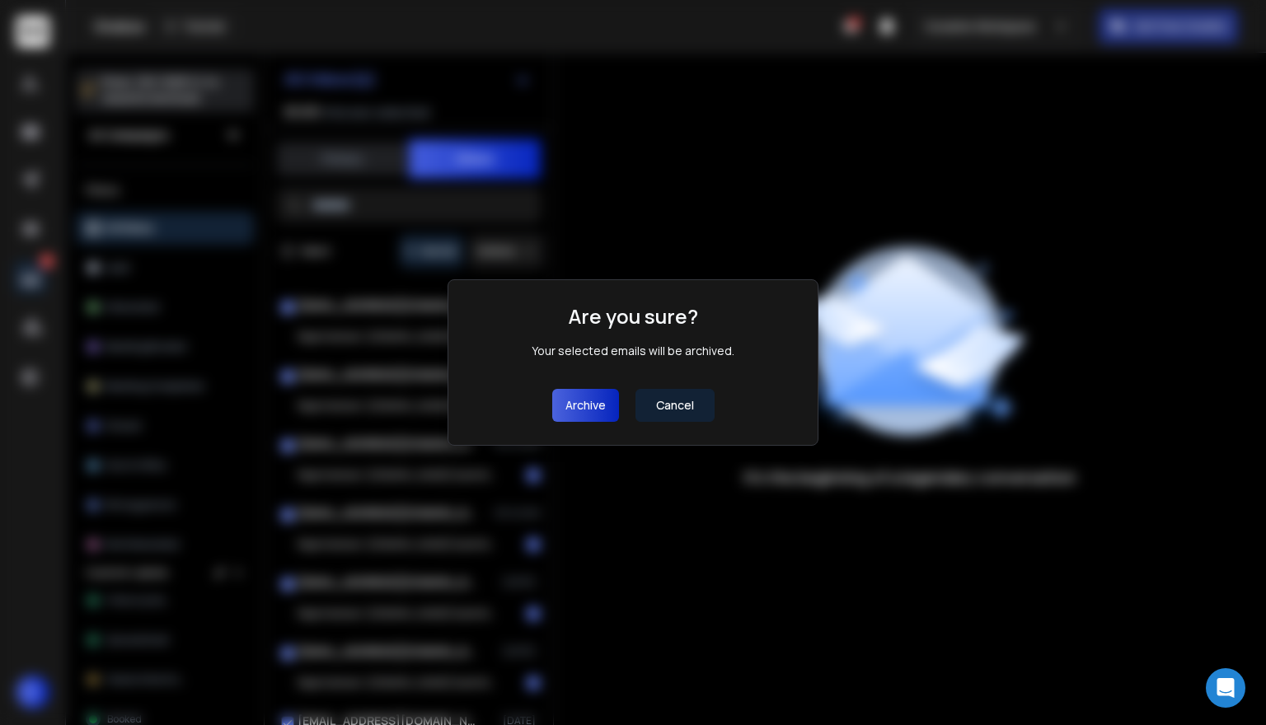
click at [597, 401] on p "archive" at bounding box center [585, 405] width 40 height 16
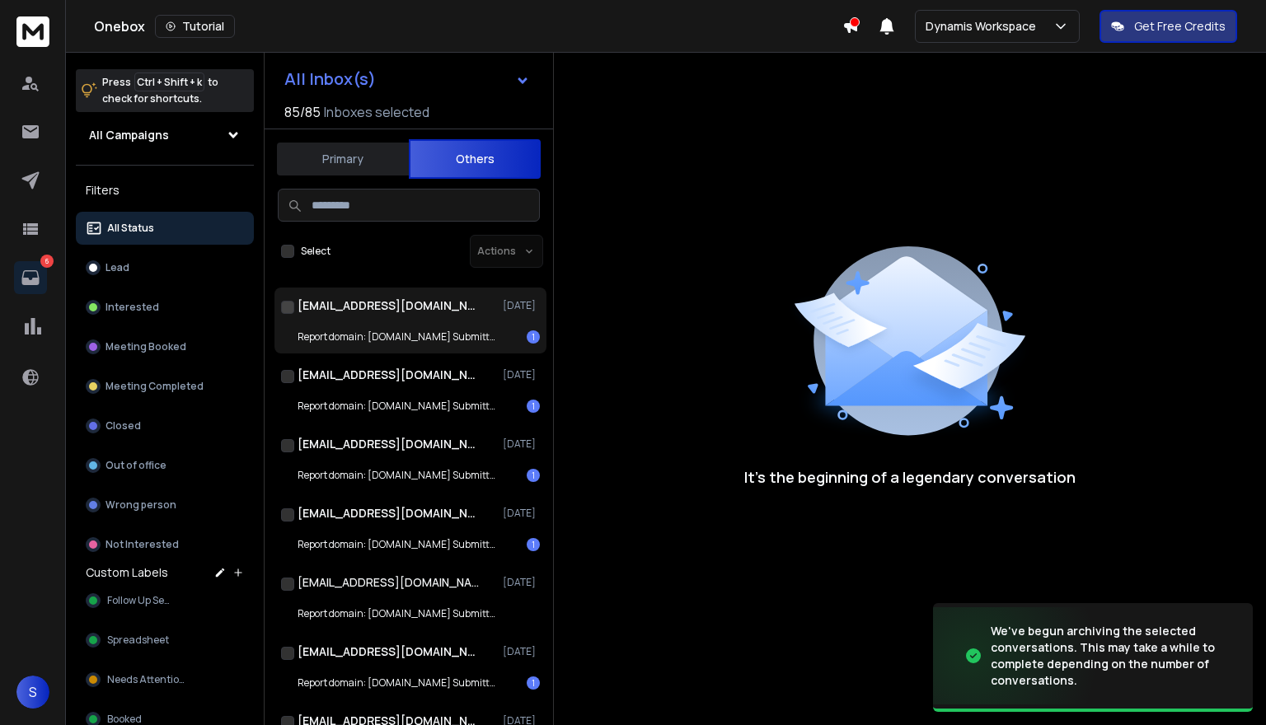
click at [288, 310] on button "button" at bounding box center [287, 307] width 13 height 13
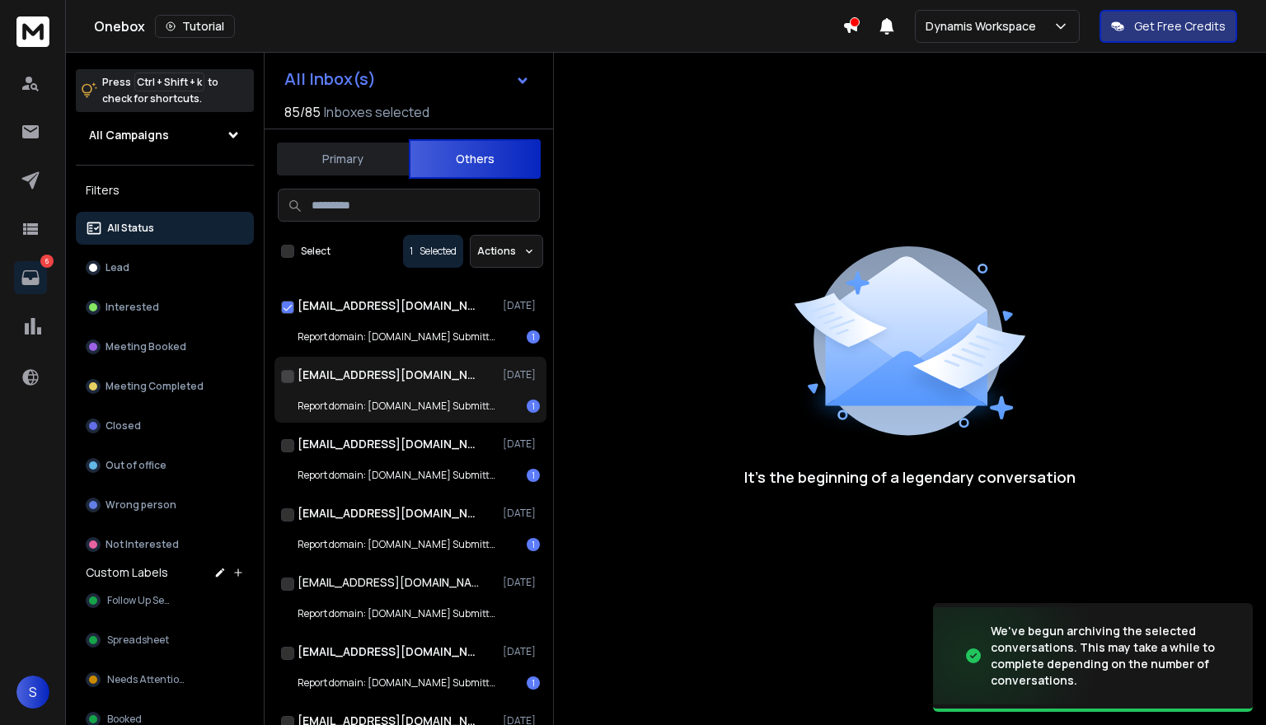
click at [287, 379] on button "button" at bounding box center [287, 376] width 13 height 13
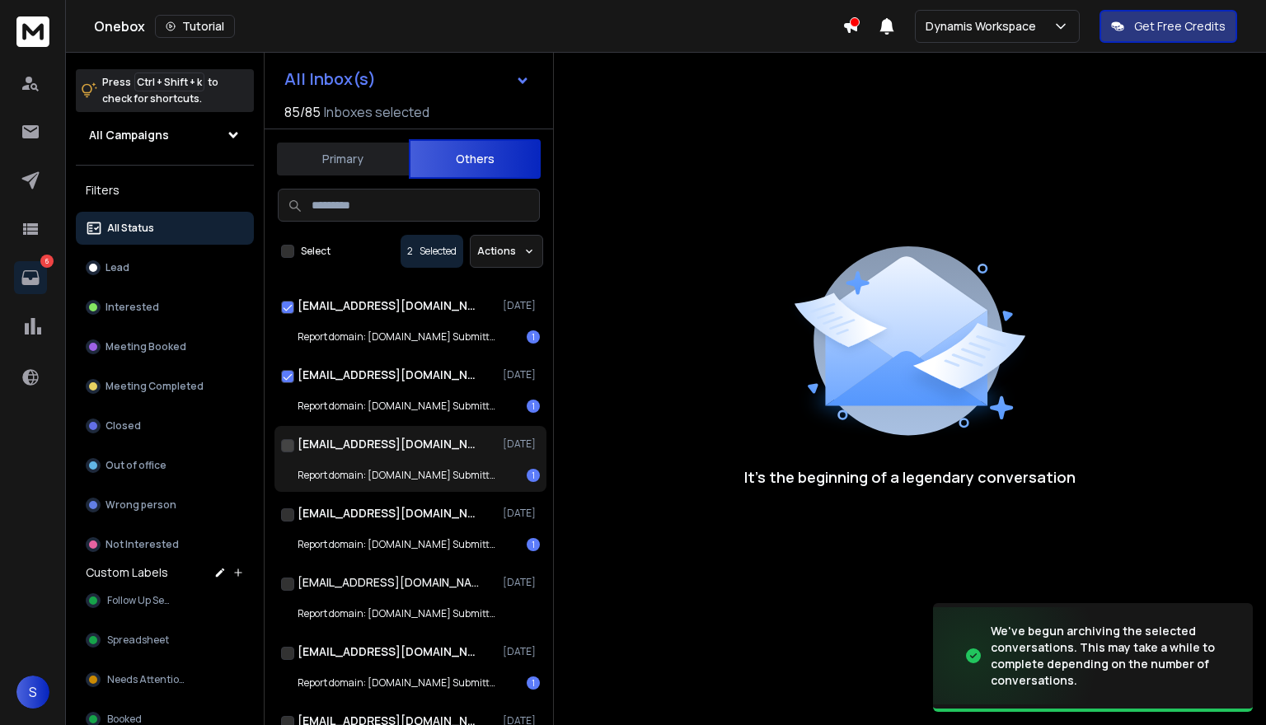
click at [288, 448] on button "button" at bounding box center [287, 445] width 13 height 13
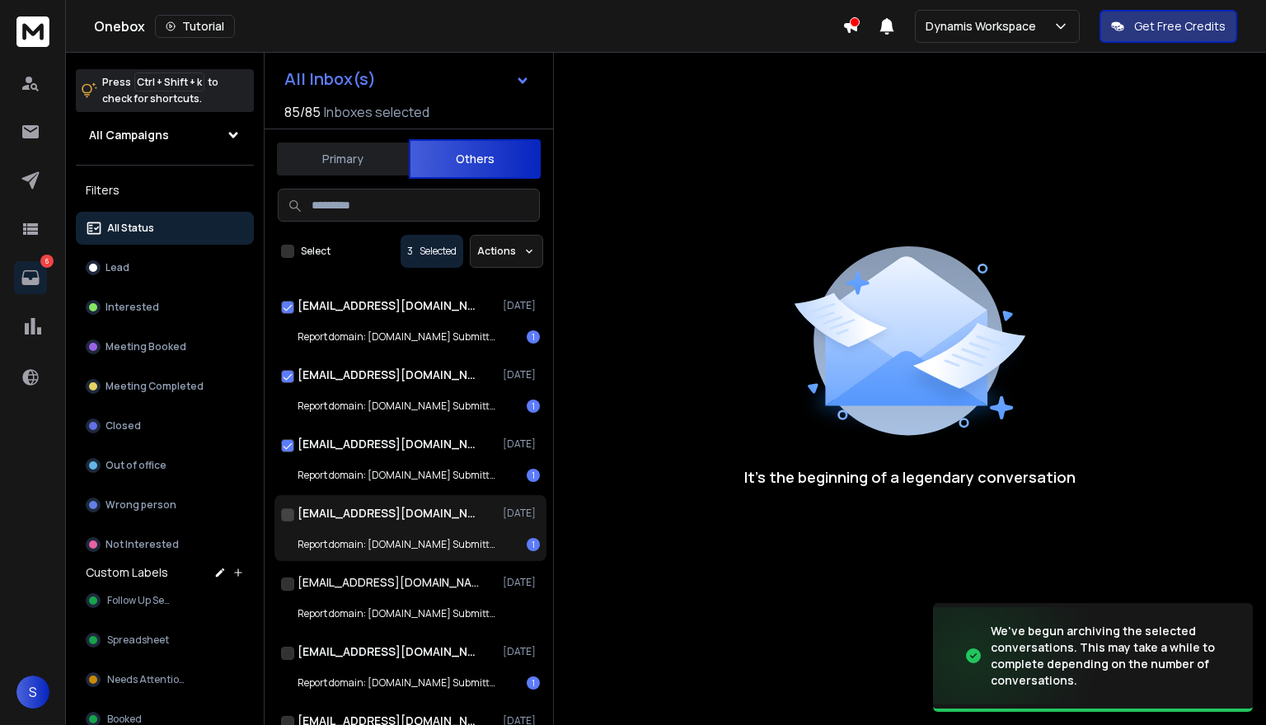
click at [287, 517] on button "button" at bounding box center [287, 514] width 13 height 13
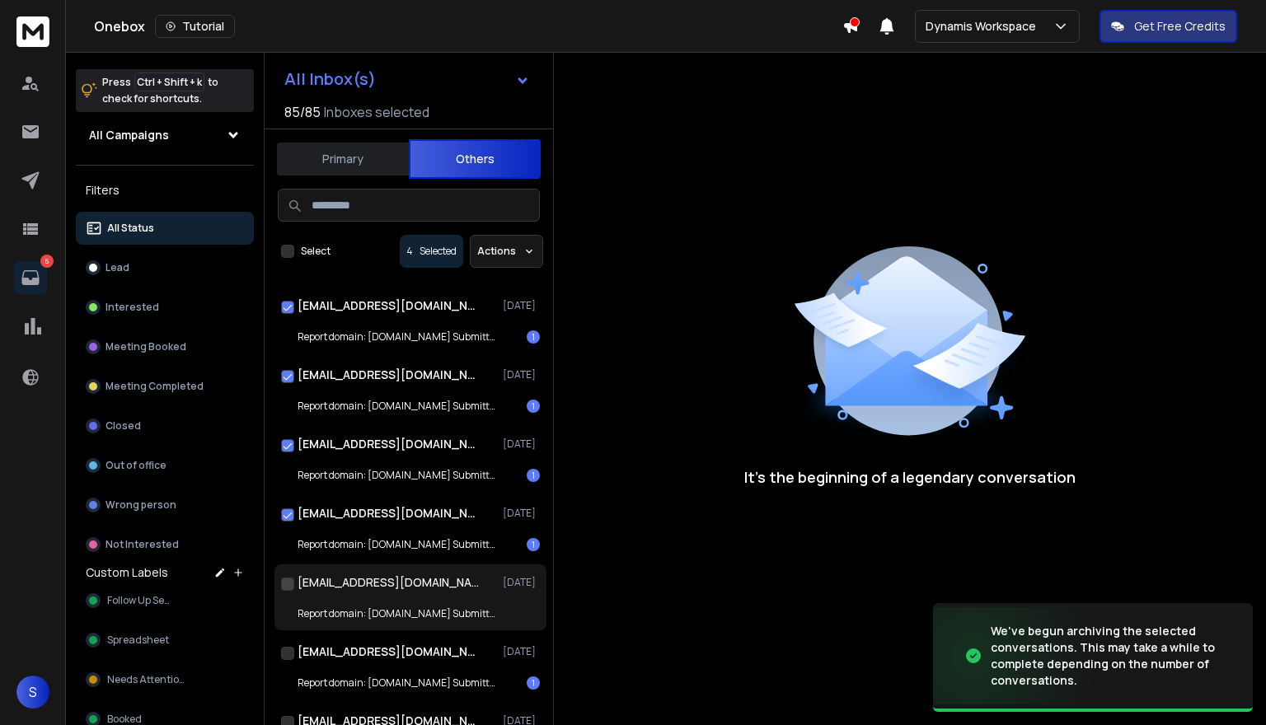
click at [287, 586] on button "button" at bounding box center [287, 584] width 13 height 13
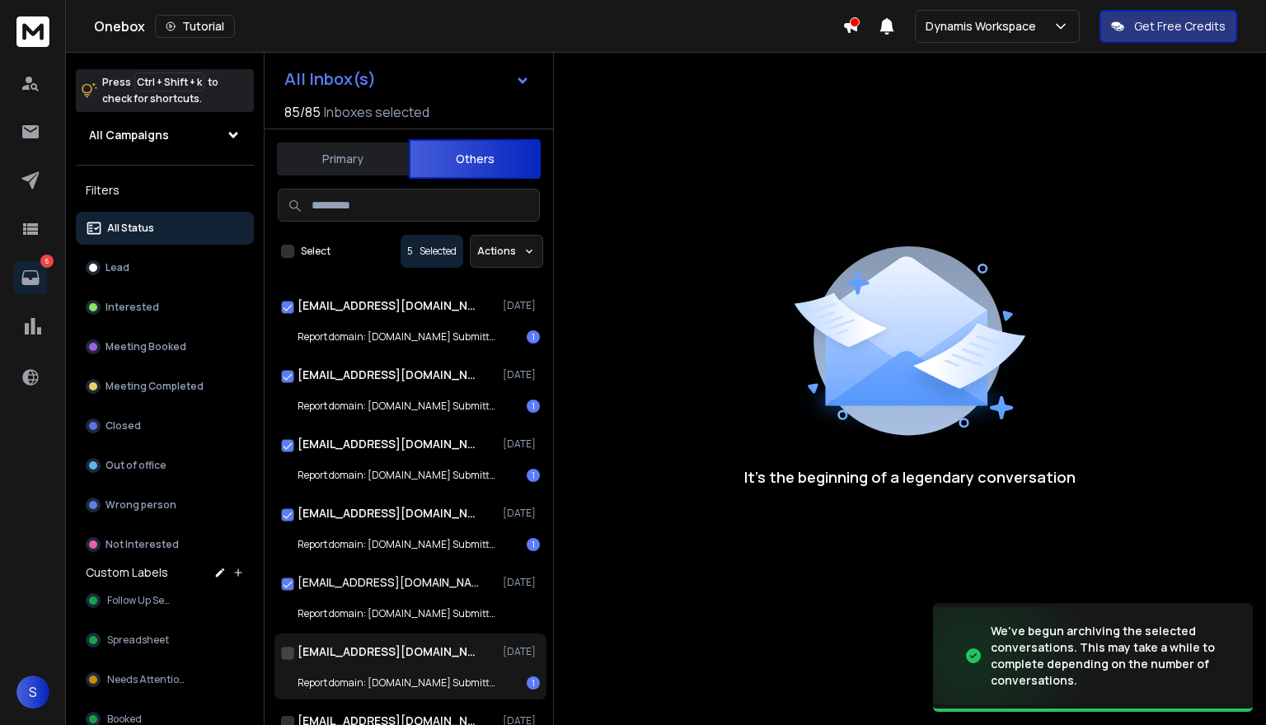
click at [287, 654] on button "button" at bounding box center [287, 653] width 13 height 13
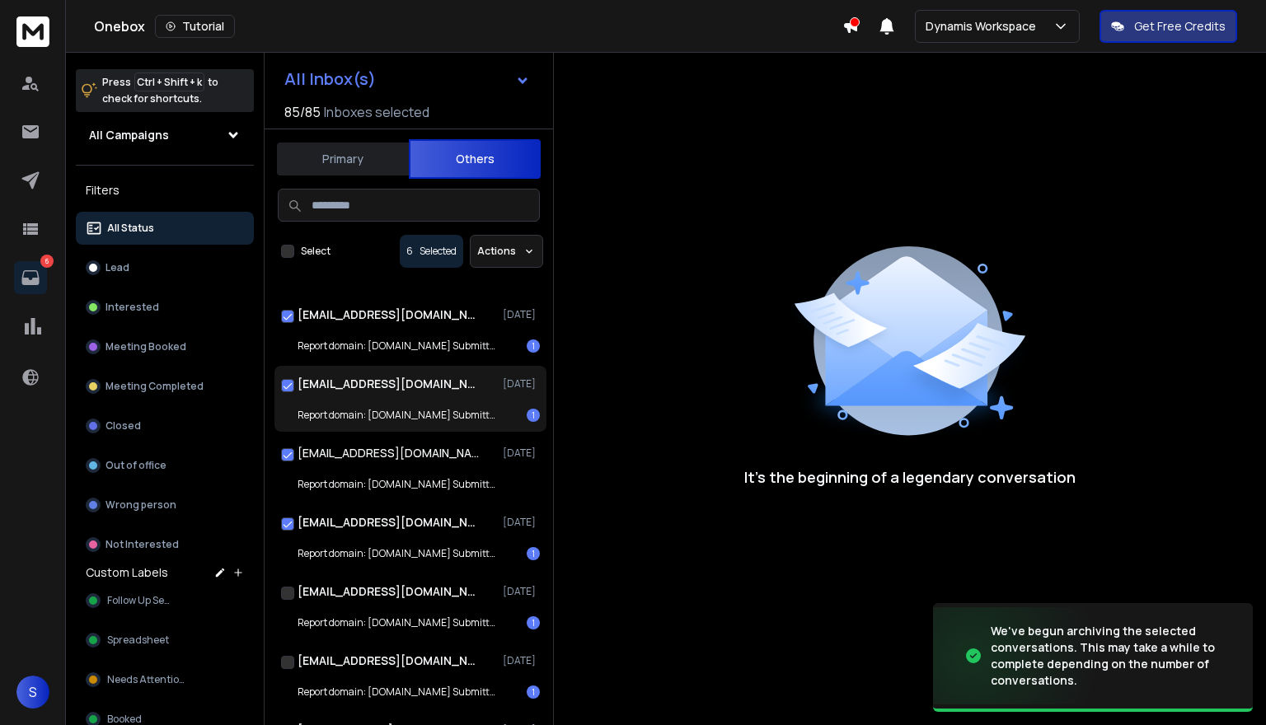
scroll to position [247, 0]
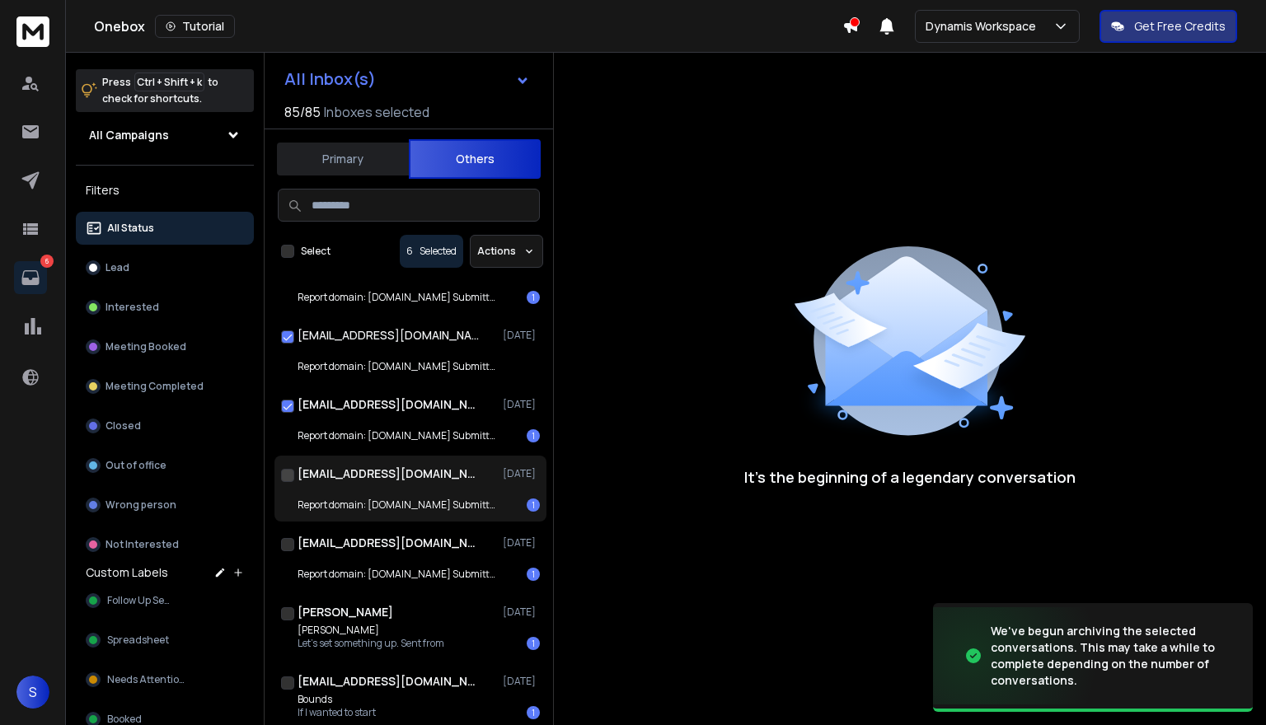
click at [288, 478] on button "button" at bounding box center [287, 475] width 13 height 13
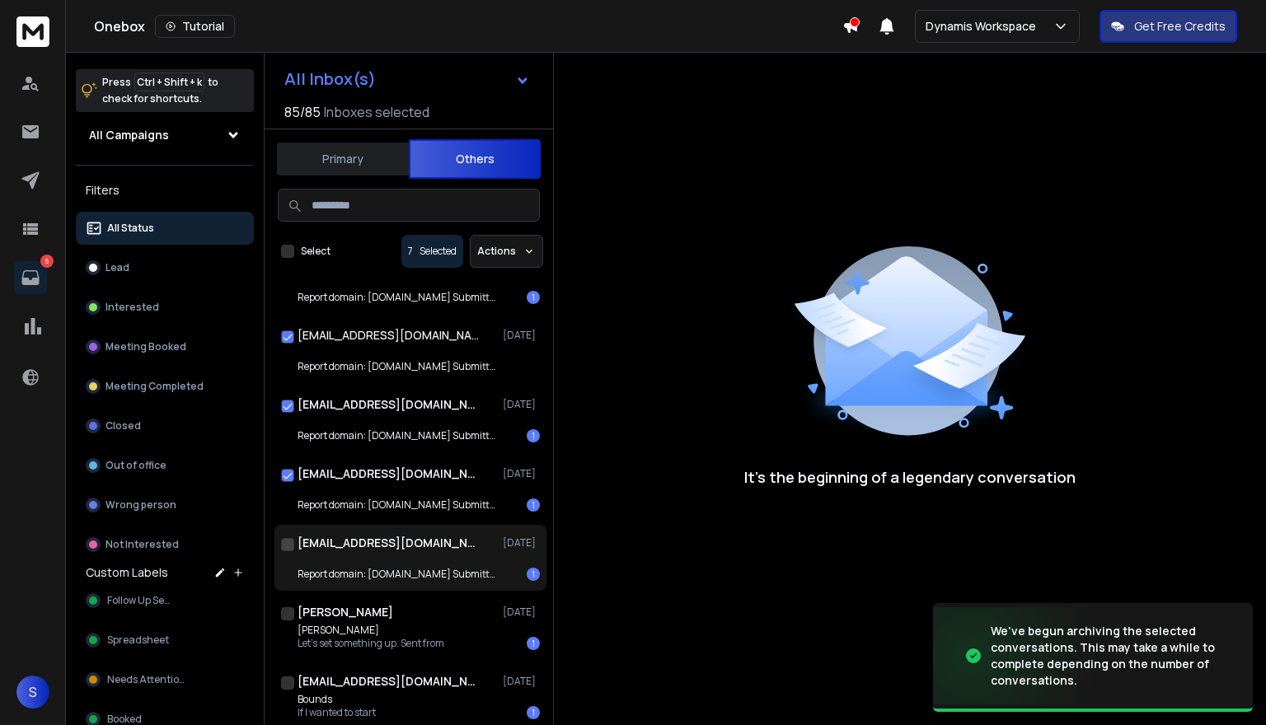
click at [289, 544] on button "button" at bounding box center [287, 544] width 13 height 13
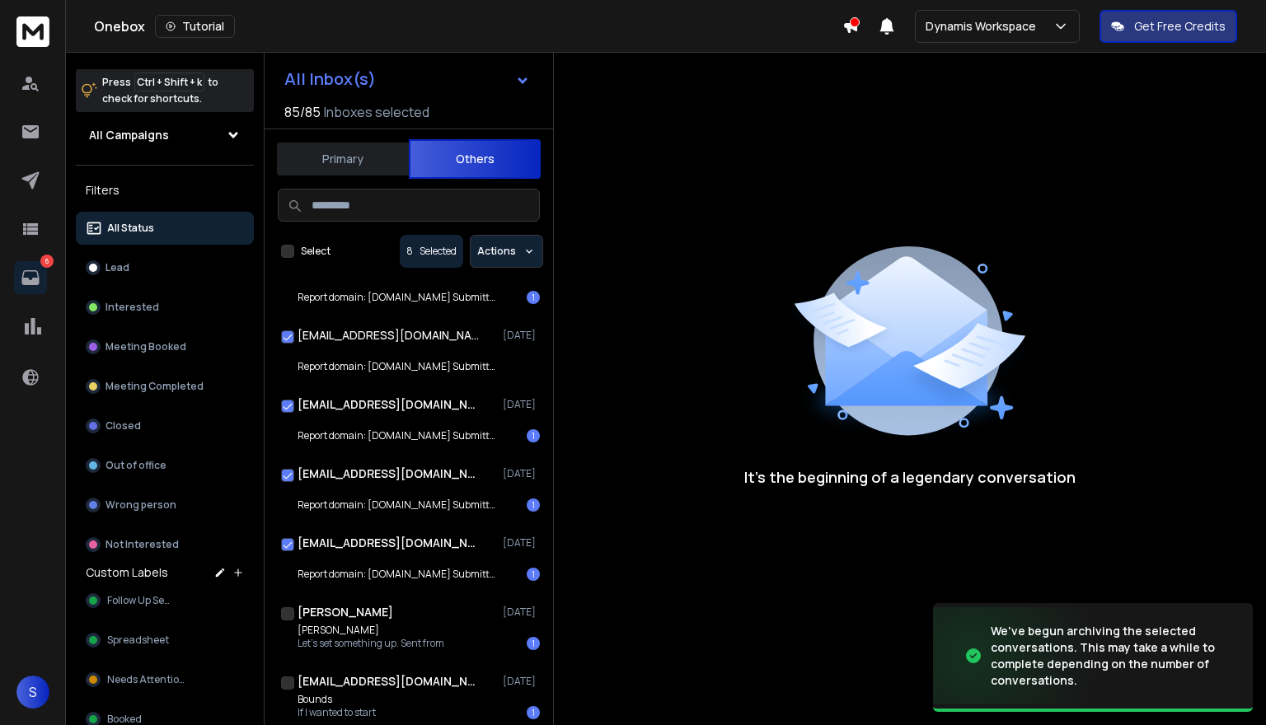
click at [522, 261] on button "Actions" at bounding box center [506, 251] width 73 height 33
click at [512, 314] on div "Archive email" at bounding box center [487, 315] width 93 height 16
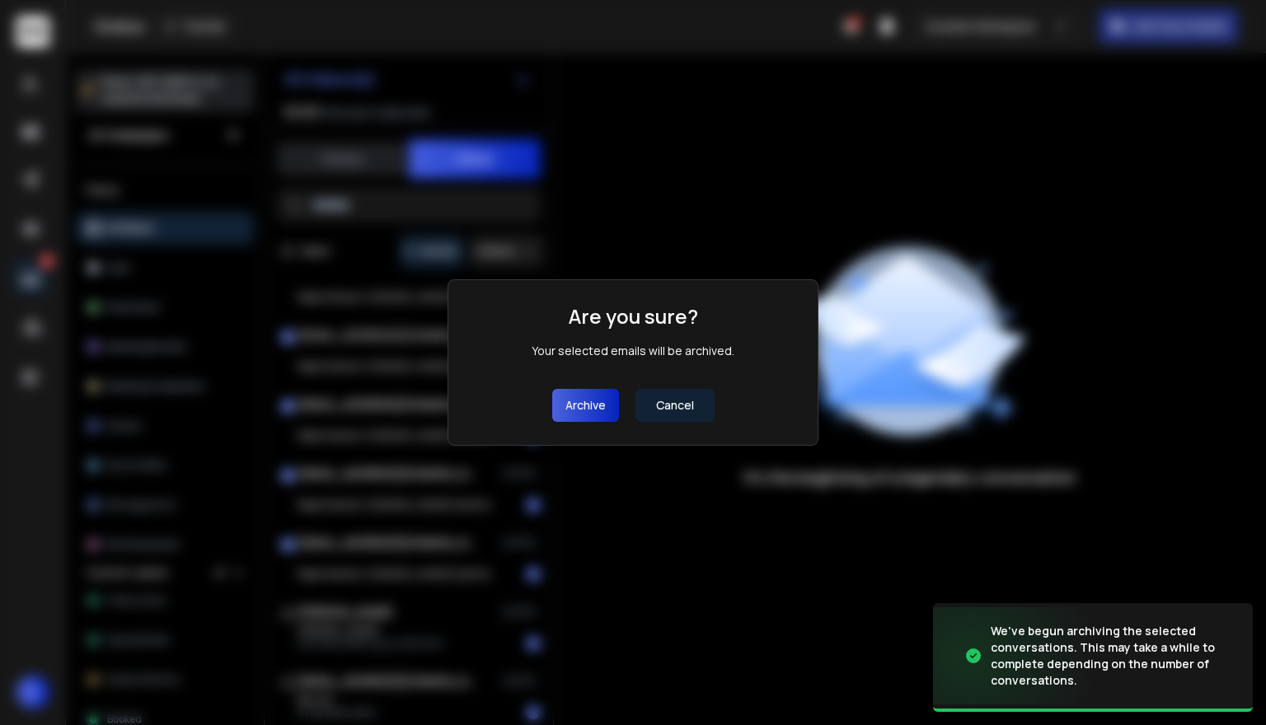
click at [573, 382] on div "Are you sure? Your selected emails will be archived. archive Cancel" at bounding box center [632, 362] width 323 height 119
click at [577, 400] on p "archive" at bounding box center [585, 405] width 40 height 16
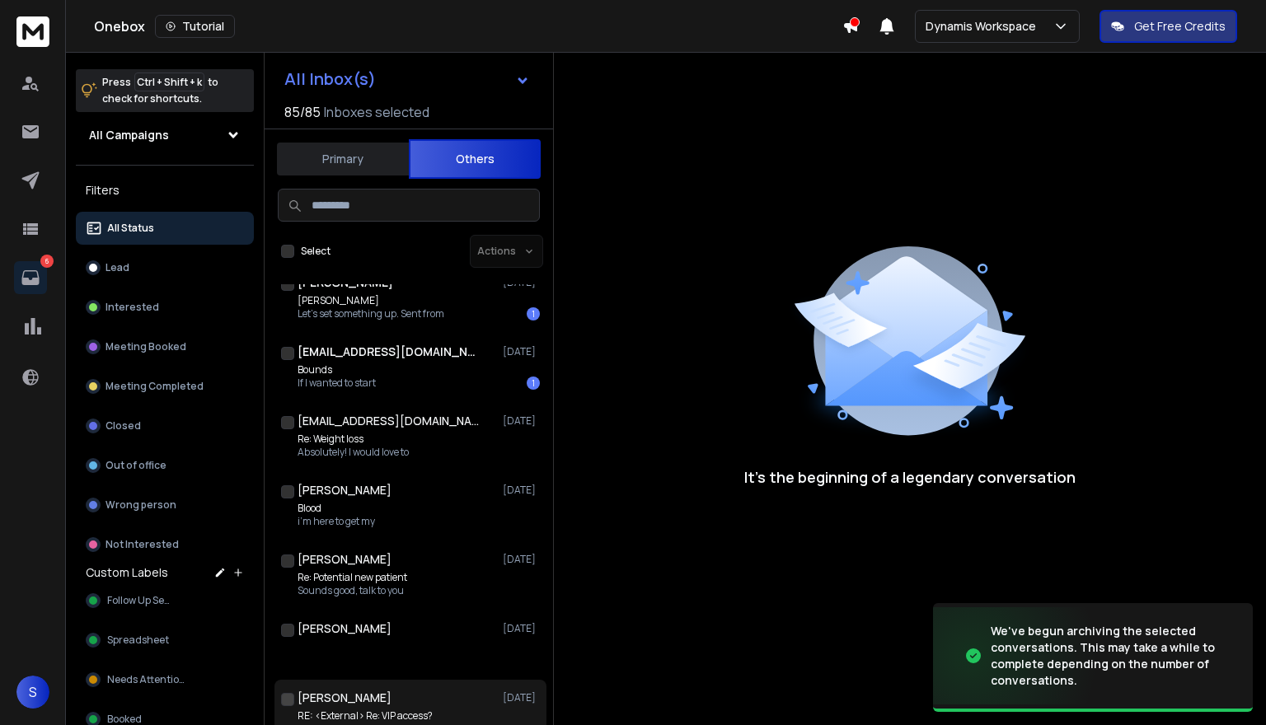
scroll to position [0, 0]
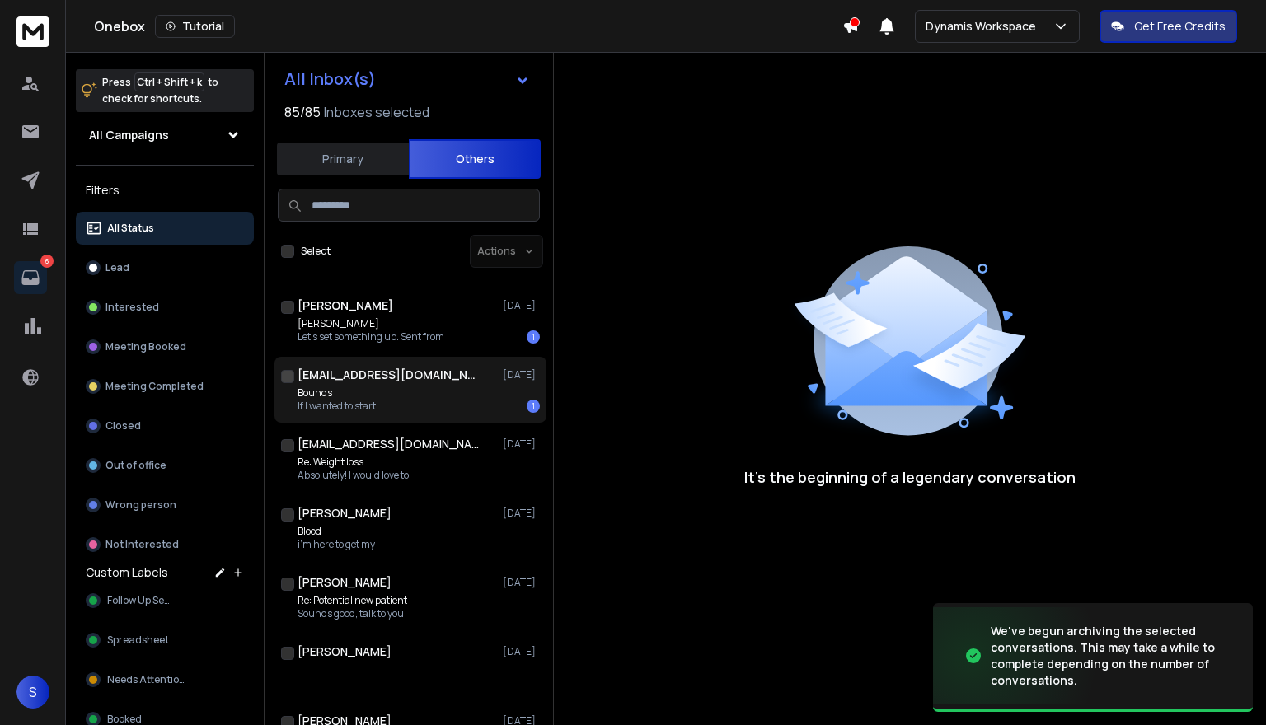
click at [421, 404] on div "Bounds If I wanted to start 1" at bounding box center [418, 399] width 242 height 26
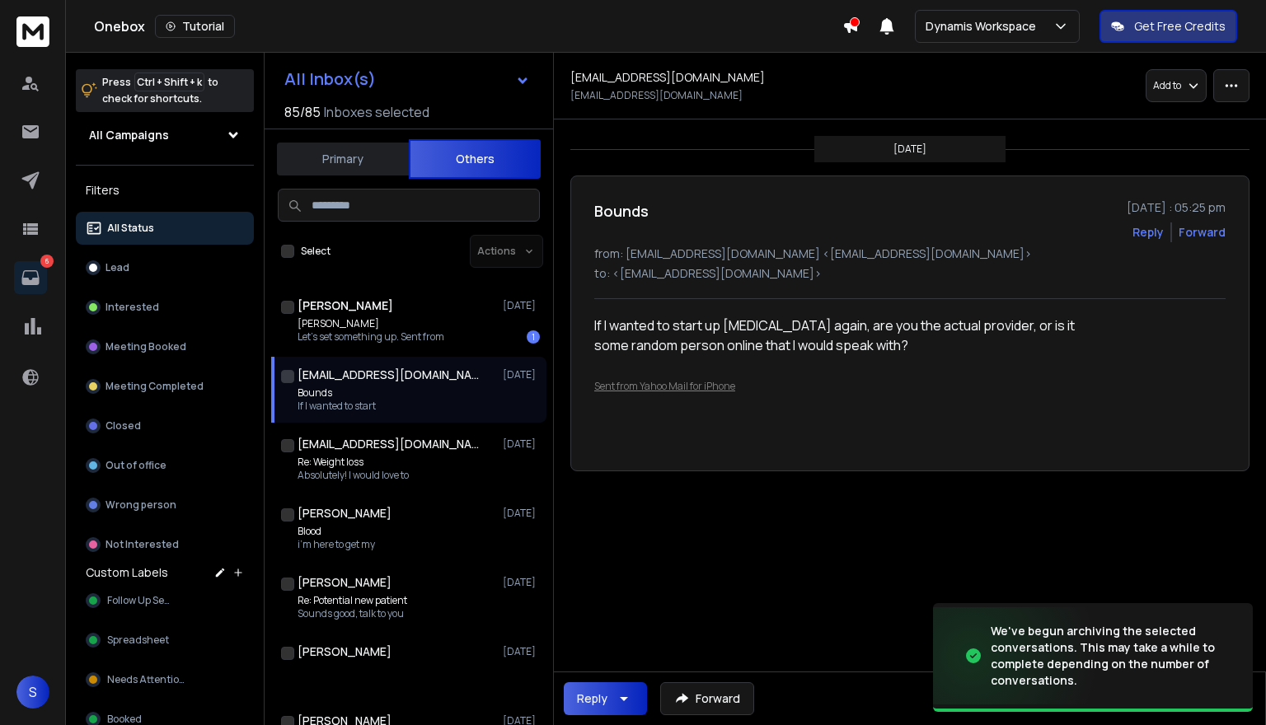
click at [1141, 229] on button "Reply" at bounding box center [1147, 232] width 31 height 16
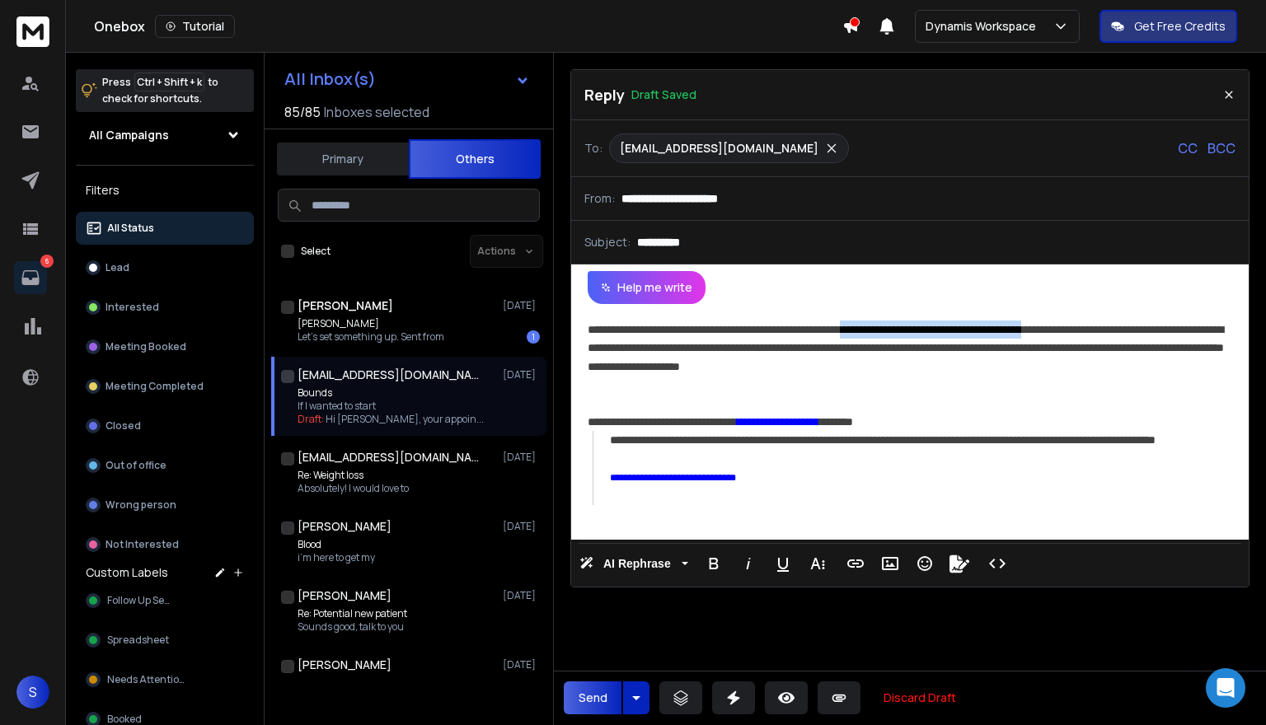
drag, startPoint x: 1121, startPoint y: 325, endPoint x: 900, endPoint y: 312, distance: 221.2
click at [900, 312] on div "**********" at bounding box center [909, 422] width 677 height 236
click at [870, 370] on div "**********" at bounding box center [907, 348] width 640 height 55
click at [841, 371] on div "**********" at bounding box center [907, 348] width 640 height 55
click at [597, 695] on button "Send" at bounding box center [593, 697] width 58 height 33
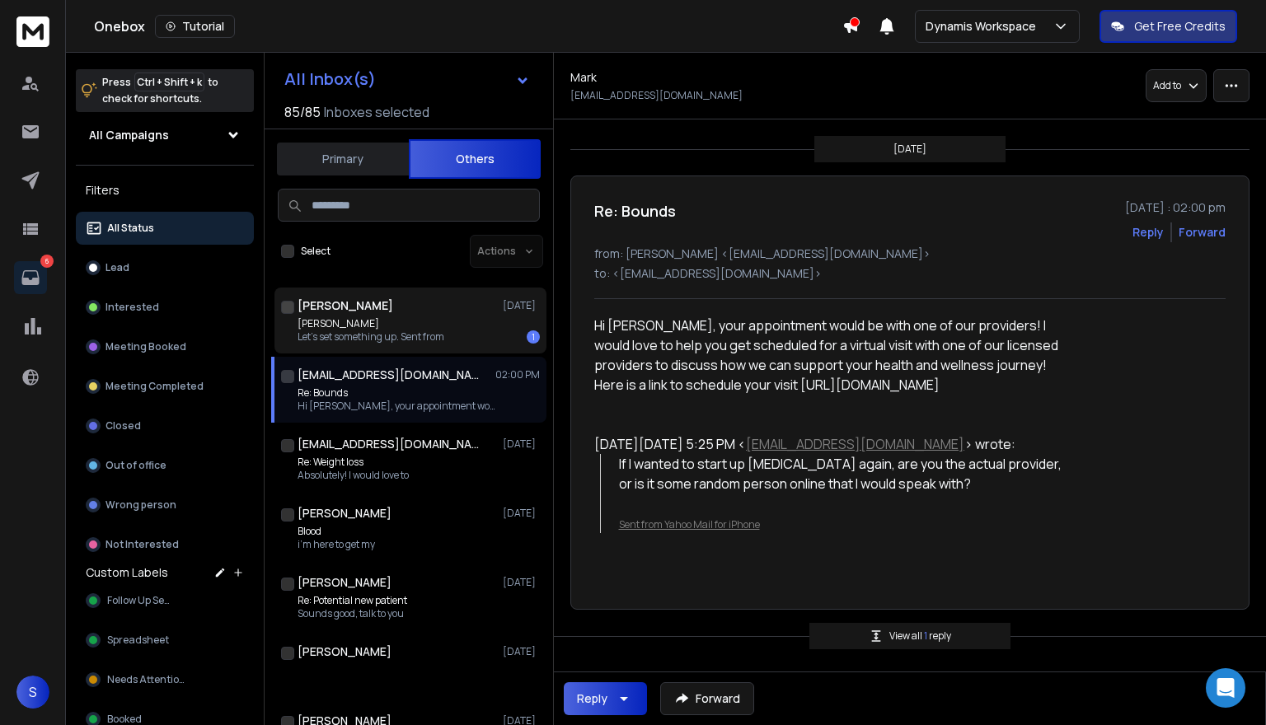
click at [369, 326] on p "[PERSON_NAME]" at bounding box center [370, 323] width 147 height 13
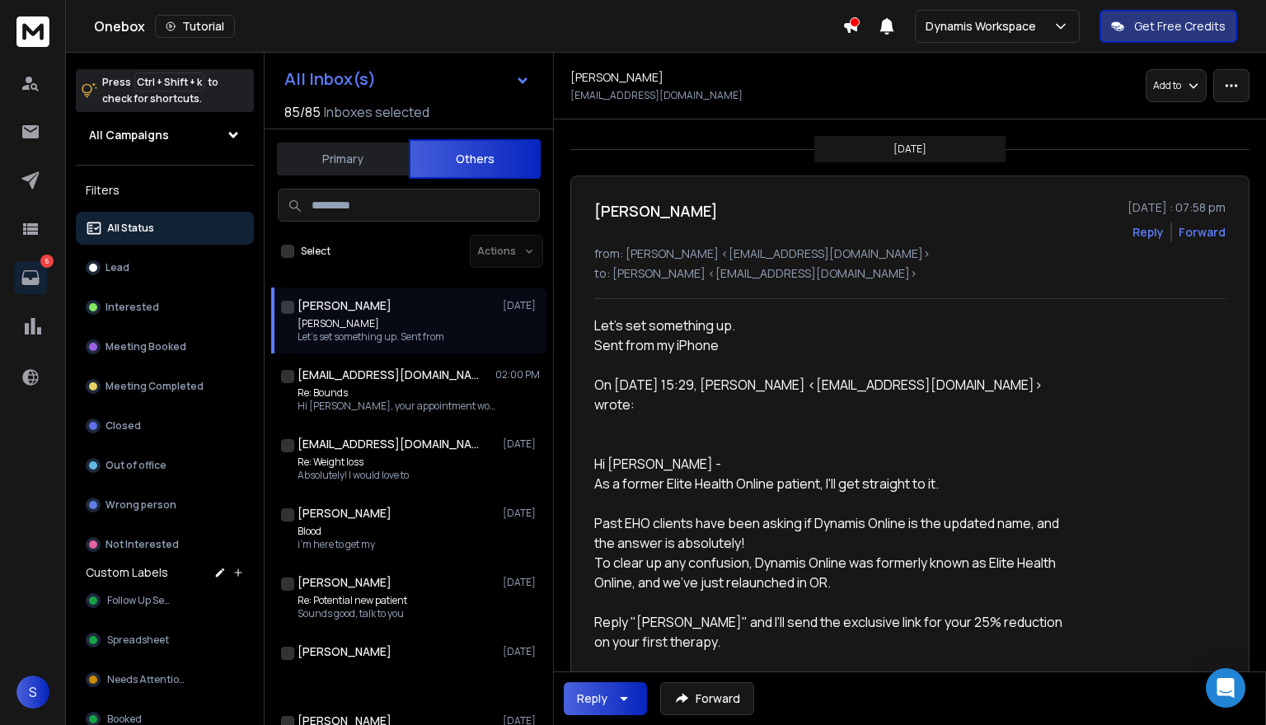
click at [1138, 229] on button "Reply" at bounding box center [1147, 232] width 31 height 16
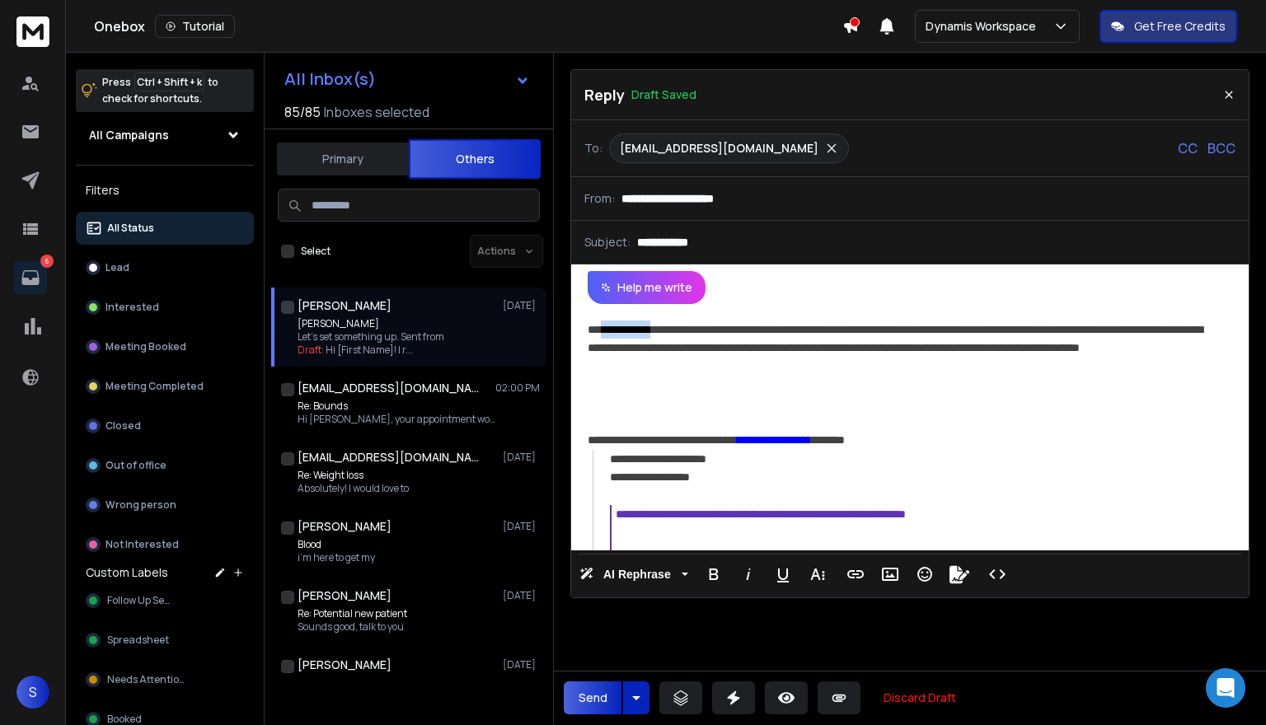
drag, startPoint x: 665, startPoint y: 325, endPoint x: 600, endPoint y: 319, distance: 65.3
click at [600, 319] on div "**********" at bounding box center [909, 427] width 677 height 246
click at [596, 702] on button "Send" at bounding box center [593, 697] width 58 height 33
